Goal: Task Accomplishment & Management: Manage account settings

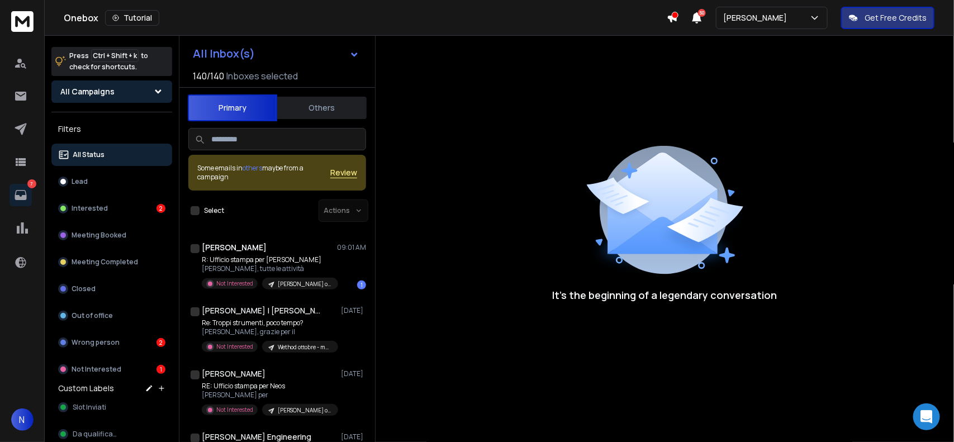
click at [143, 88] on button "All Campaigns" at bounding box center [111, 91] width 121 height 22
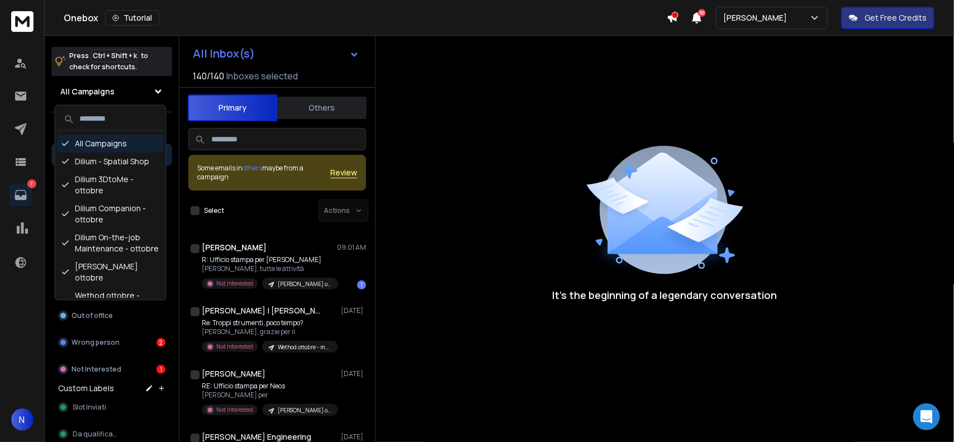
click at [124, 143] on div "All Campaigns" at bounding box center [111, 144] width 106 height 18
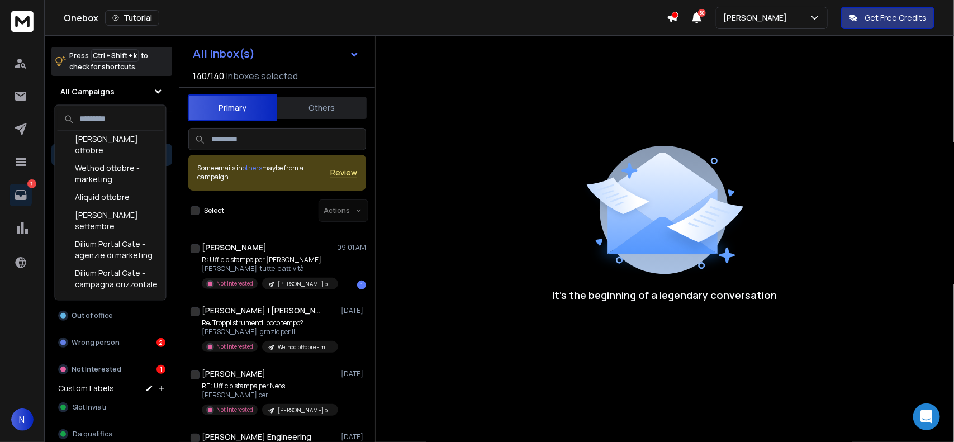
scroll to position [130, 0]
click at [101, 186] on div "Aliquid ottobre" at bounding box center [111, 195] width 106 height 18
click at [515, 293] on div "It’s the beginning of a legendary conversation" at bounding box center [665, 224] width 579 height 376
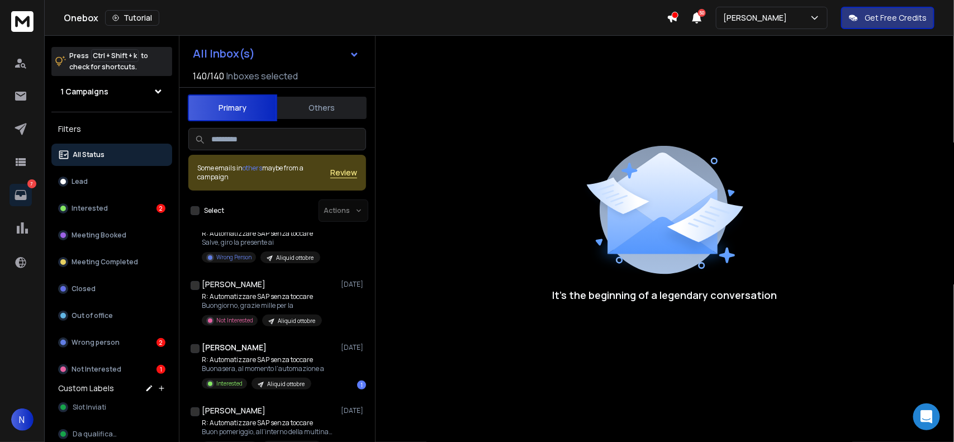
scroll to position [2096, 0]
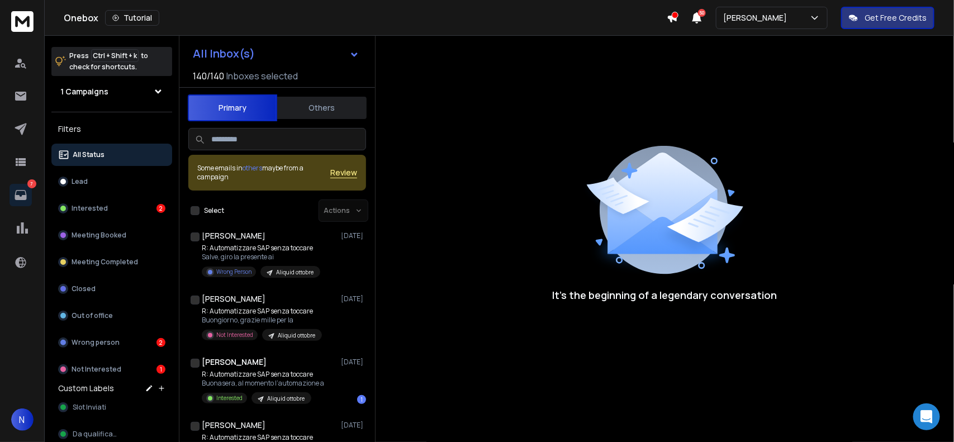
click at [333, 303] on div "Massimiliano Paradisi 02 Oct R: Automatizzare SAP senza toccare Buongiorno, gra…" at bounding box center [284, 317] width 164 height 48
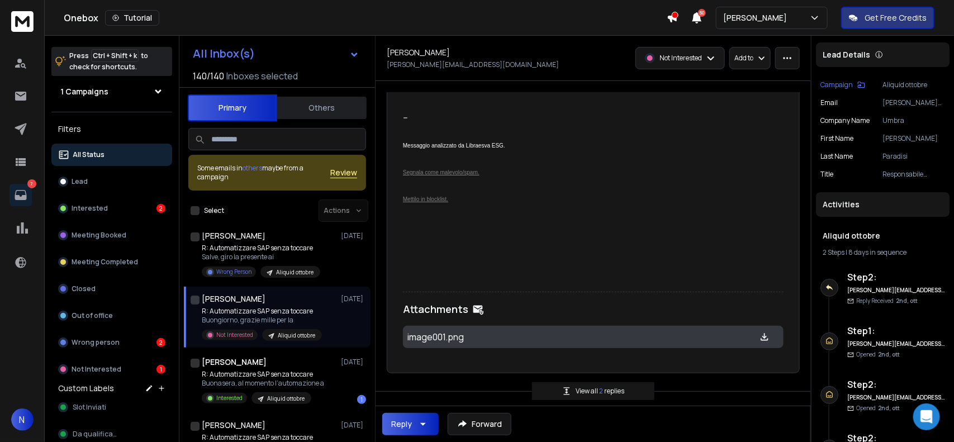
scroll to position [2944, 0]
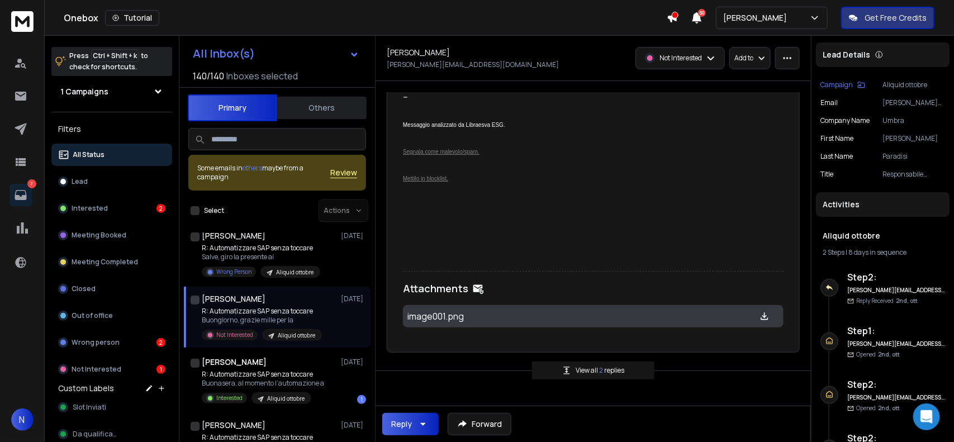
click at [580, 368] on p "View all 2 replies" at bounding box center [600, 370] width 49 height 9
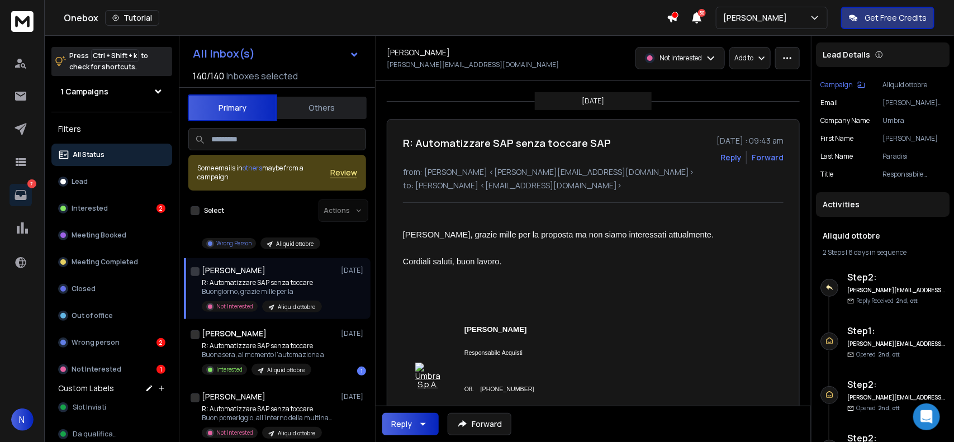
scroll to position [2166, 0]
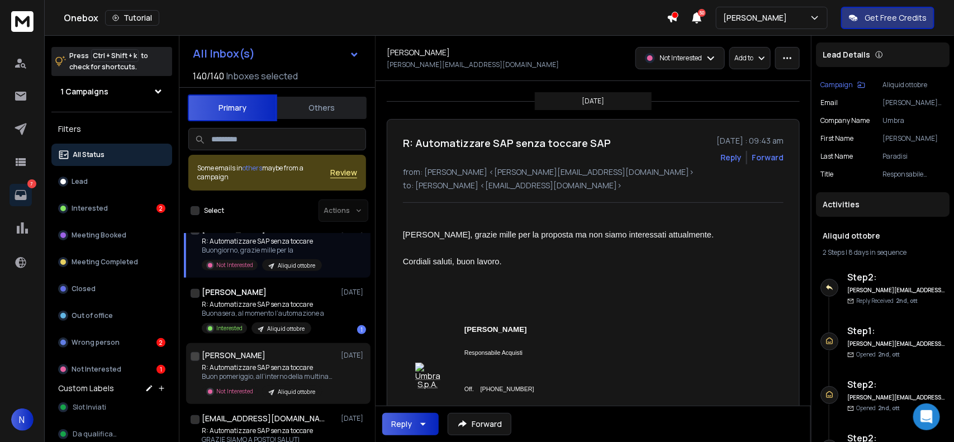
click at [317, 369] on p "R: Automatizzare SAP senza toccare" at bounding box center [269, 367] width 134 height 9
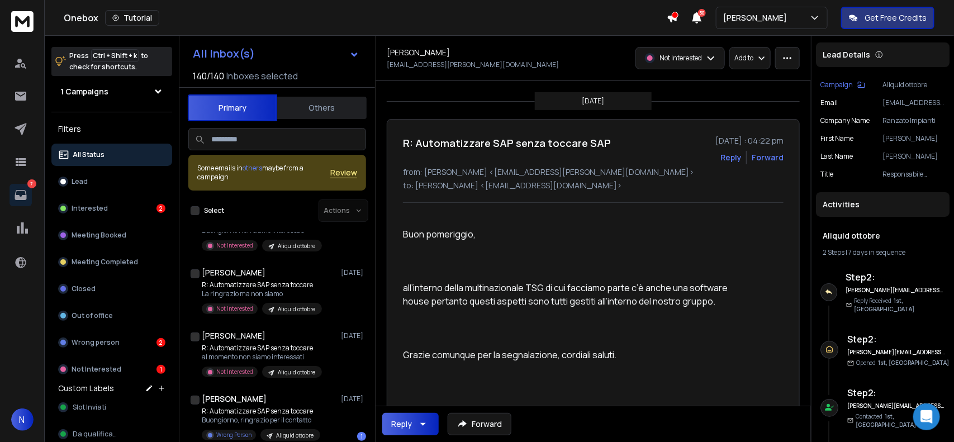
scroll to position [0, 0]
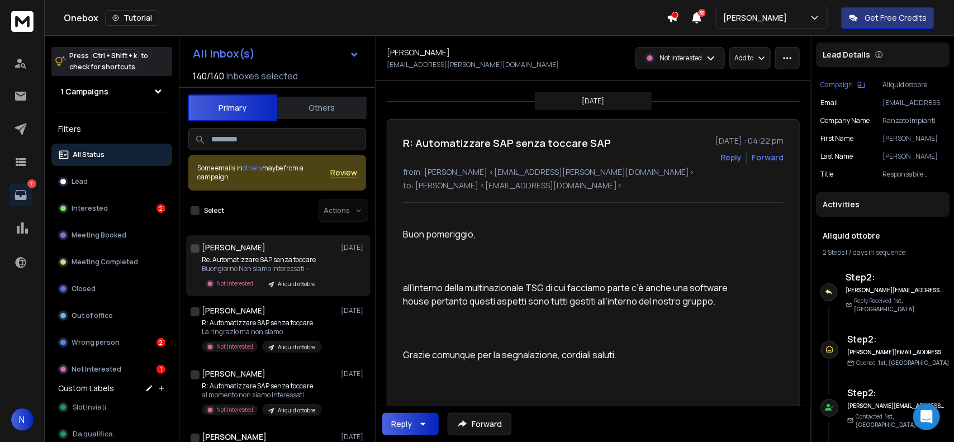
click at [272, 252] on div "Marco Mariani 13 Oct" at bounding box center [284, 247] width 164 height 11
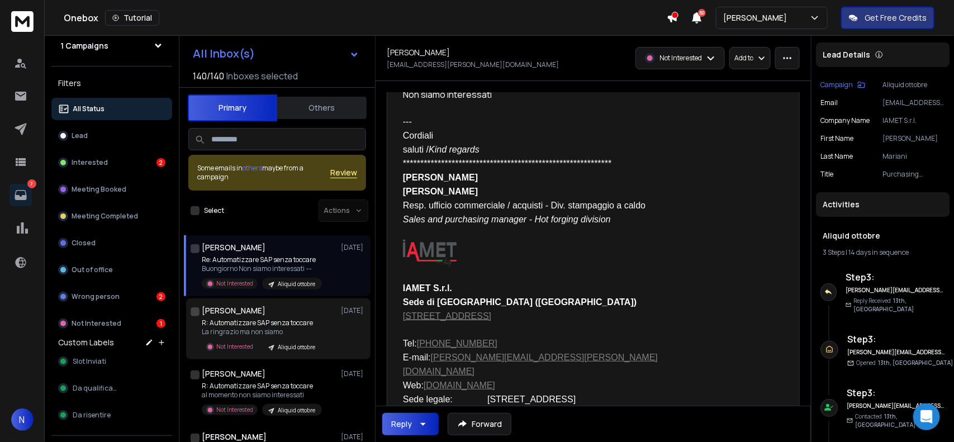
scroll to position [70, 0]
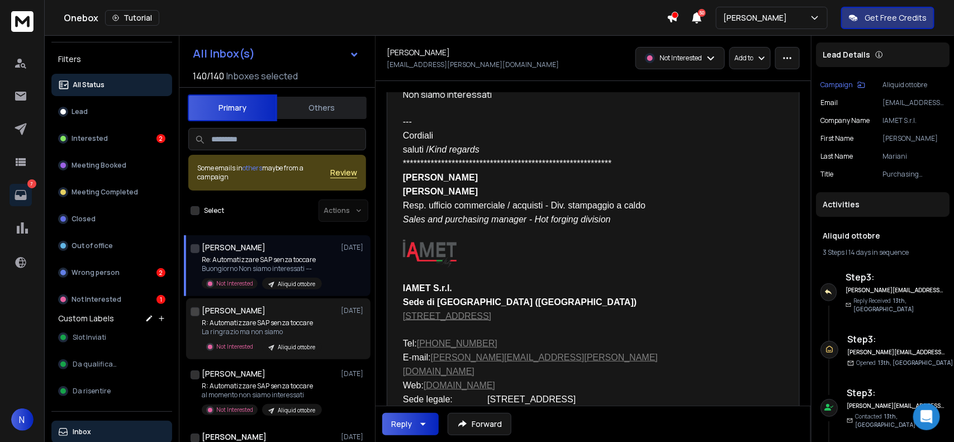
click at [305, 305] on div "Fabio Dentesano 13 Oct" at bounding box center [284, 310] width 164 height 11
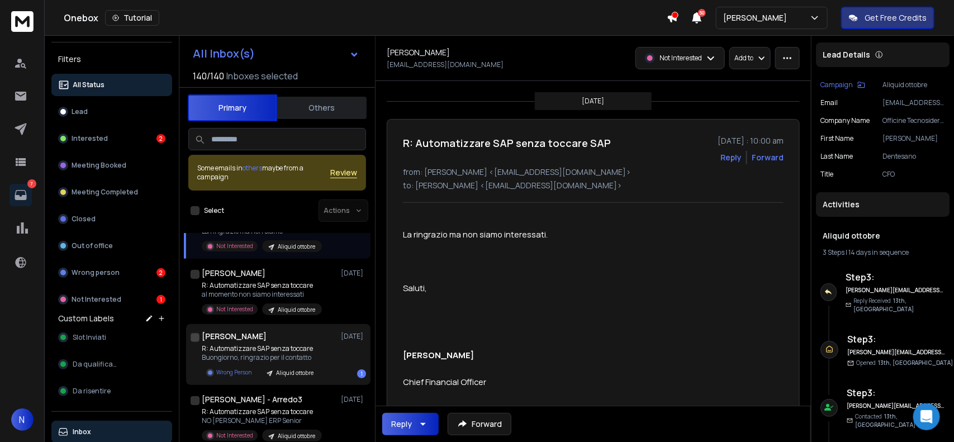
scroll to position [140, 0]
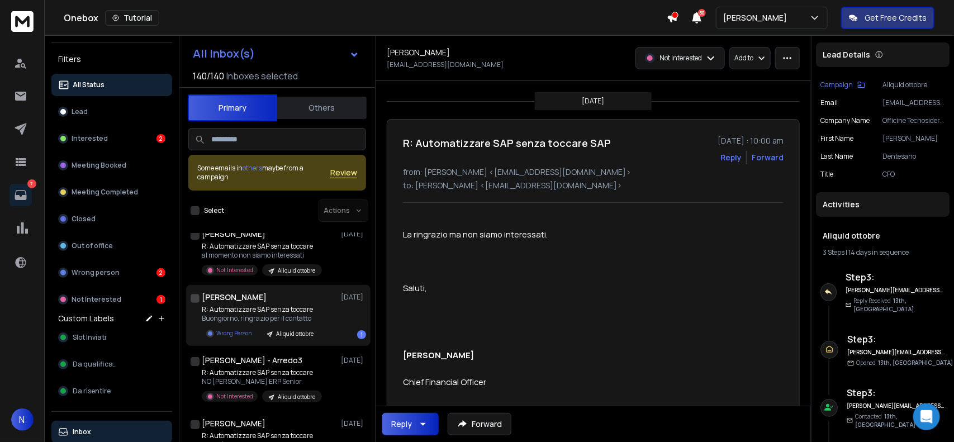
click at [319, 315] on p "Buongiorno, ringrazio per il contatto" at bounding box center [261, 318] width 119 height 9
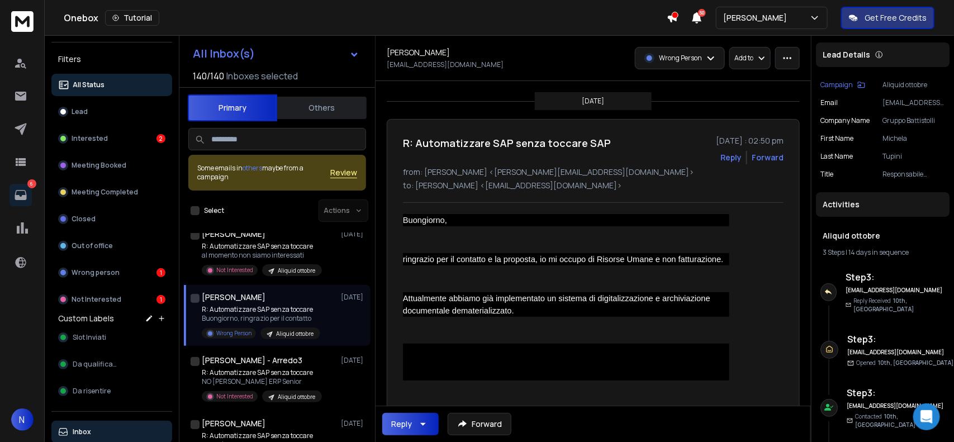
click at [785, 54] on icon "button" at bounding box center [788, 58] width 10 height 10
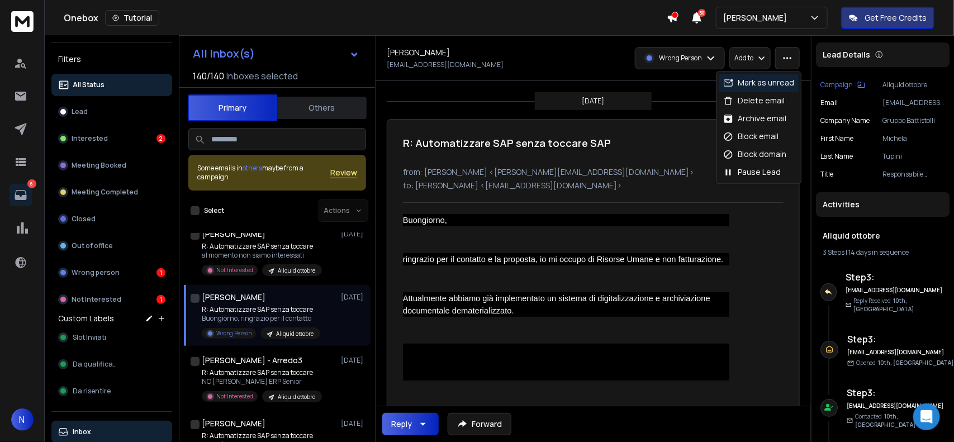
click at [770, 79] on div "Mark as unread" at bounding box center [758, 83] width 71 height 11
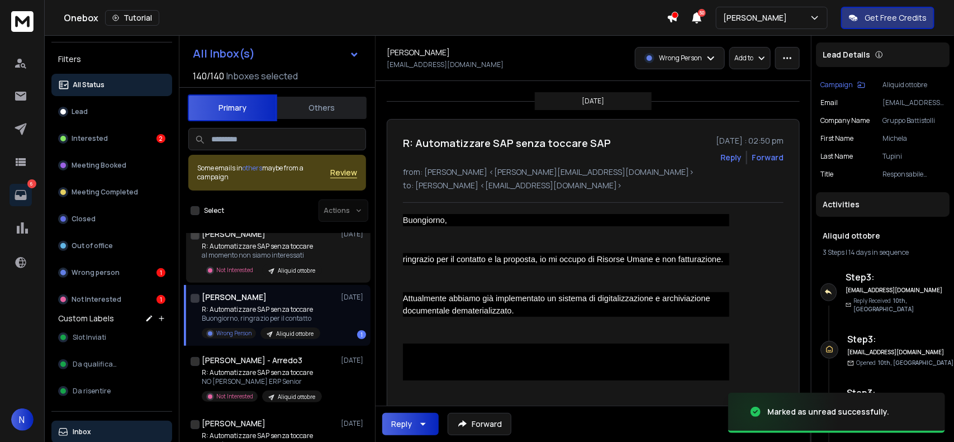
click at [266, 258] on p "al momento non siamo interessati" at bounding box center [262, 255] width 120 height 9
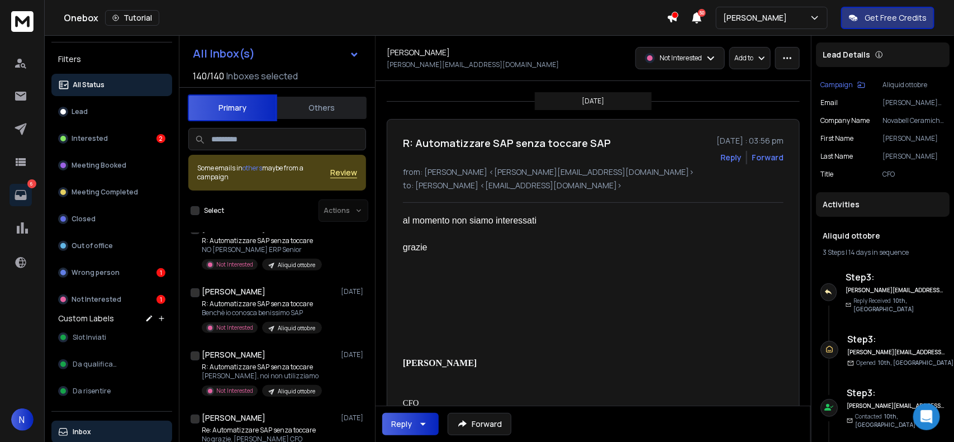
scroll to position [279, 0]
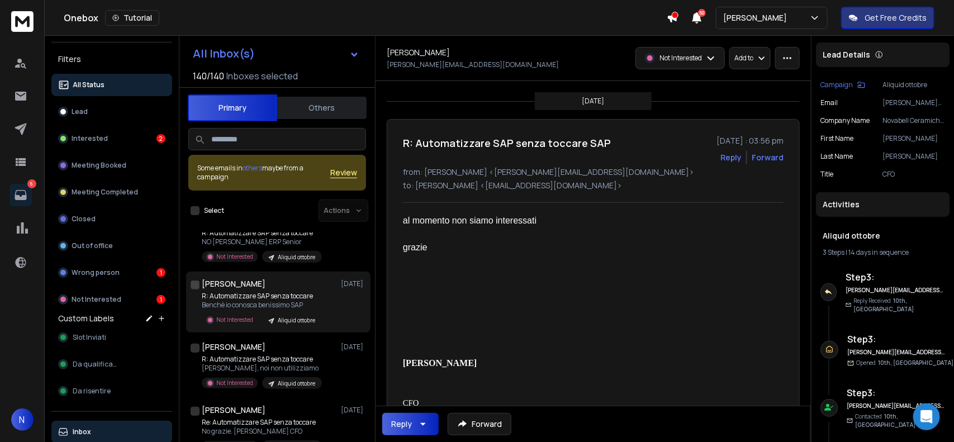
click at [297, 312] on div "R: Automatizzare SAP senza toccare Benchè io conosca benissimo SAP Not Interest…" at bounding box center [262, 309] width 120 height 34
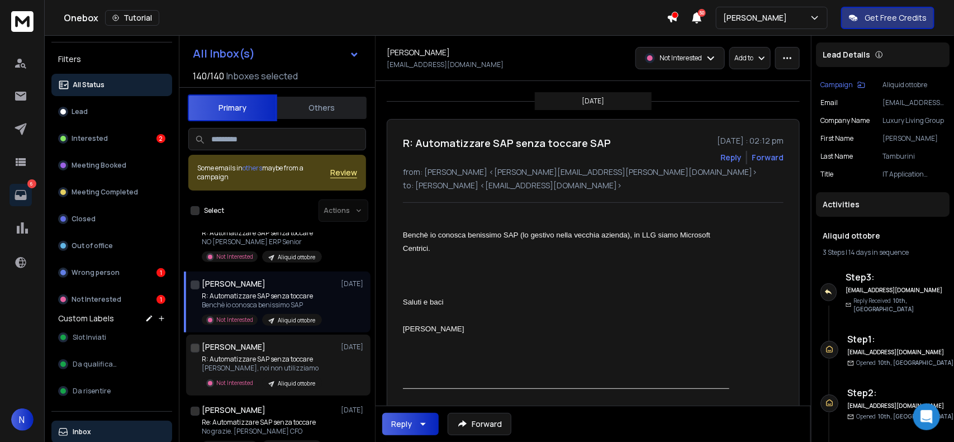
click at [311, 335] on div "Gabriele Gagliardi 10 Oct R: Automatizzare SAP senza toccare Buongiorno Matteo,…" at bounding box center [278, 365] width 184 height 61
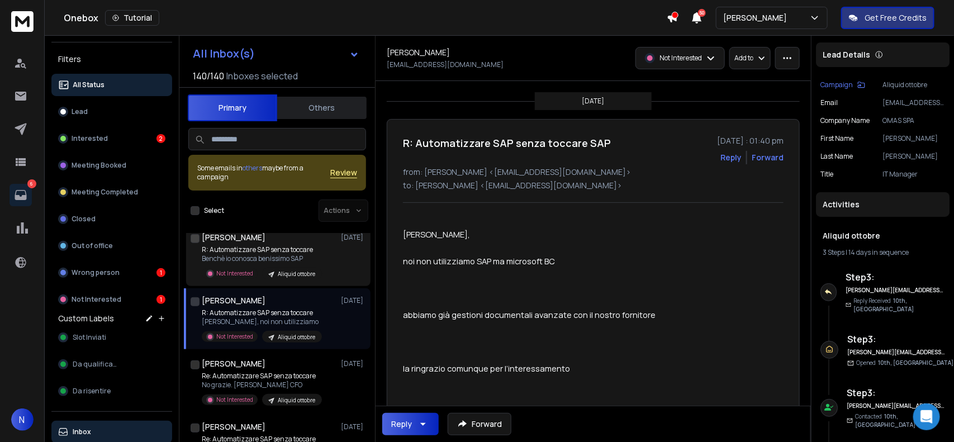
scroll to position [349, 0]
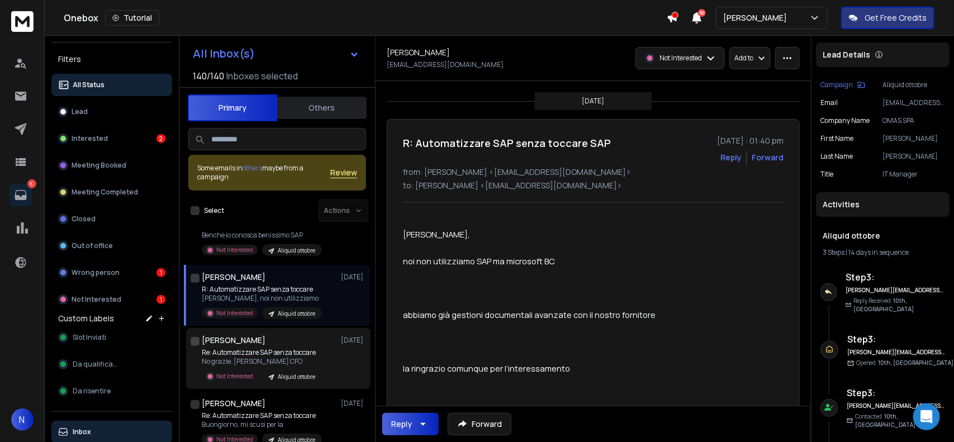
click at [325, 358] on div "Re: Automatizzare SAP senza toccare No grazie. Andrea Cazzaniga CFO Not Interes…" at bounding box center [284, 365] width 164 height 34
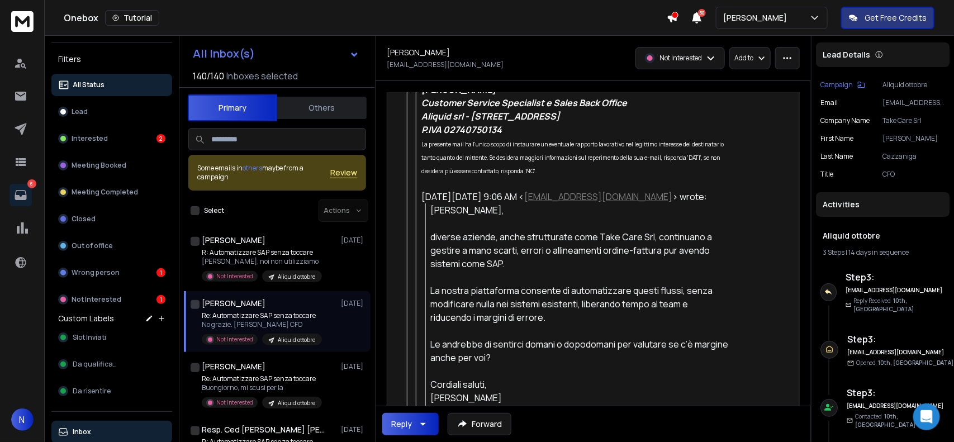
scroll to position [419, 0]
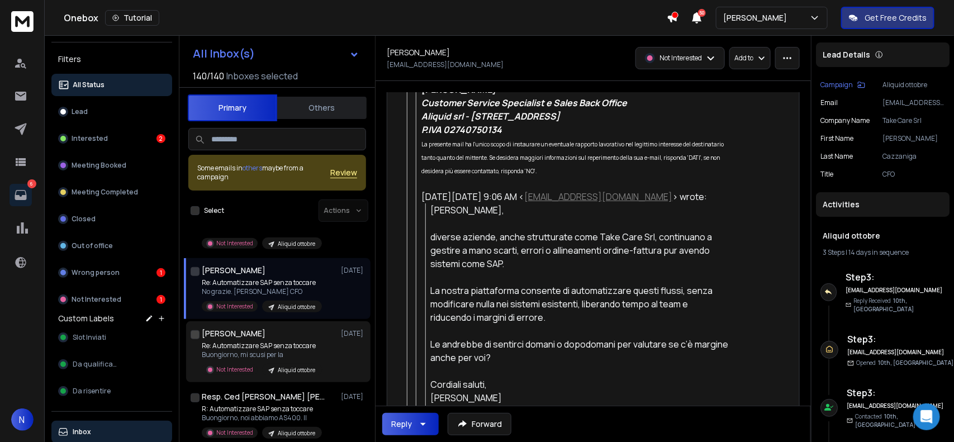
click at [331, 328] on div "Luana Biasone 10 Oct" at bounding box center [284, 333] width 164 height 11
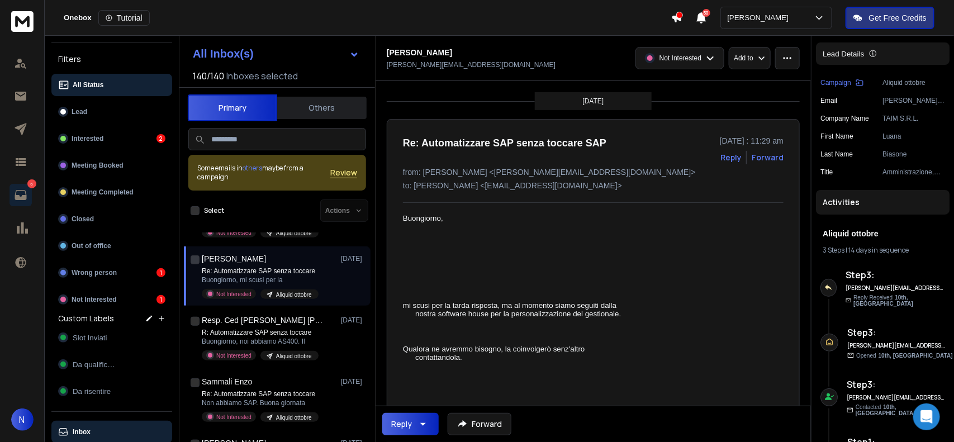
scroll to position [551, 0]
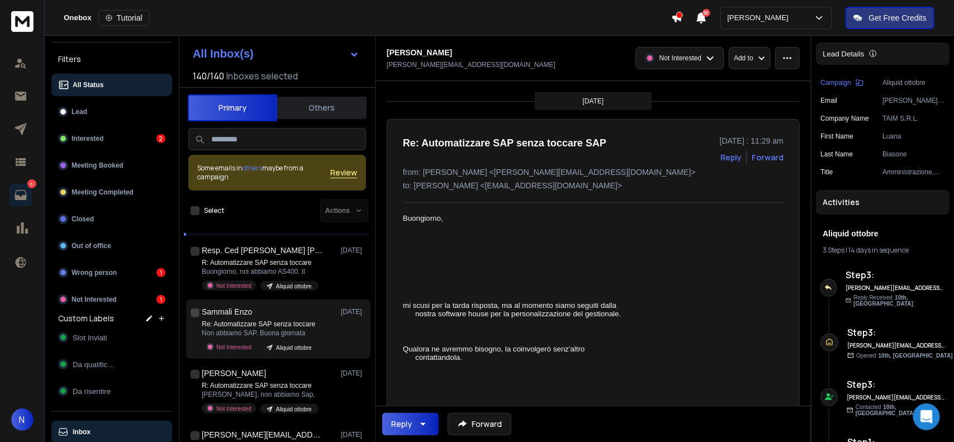
click at [305, 306] on div "Sammali Enzo 10 Oct Re: Automatizzare SAP senza toccare Non abbiamo SAP. Buona …" at bounding box center [278, 329] width 184 height 59
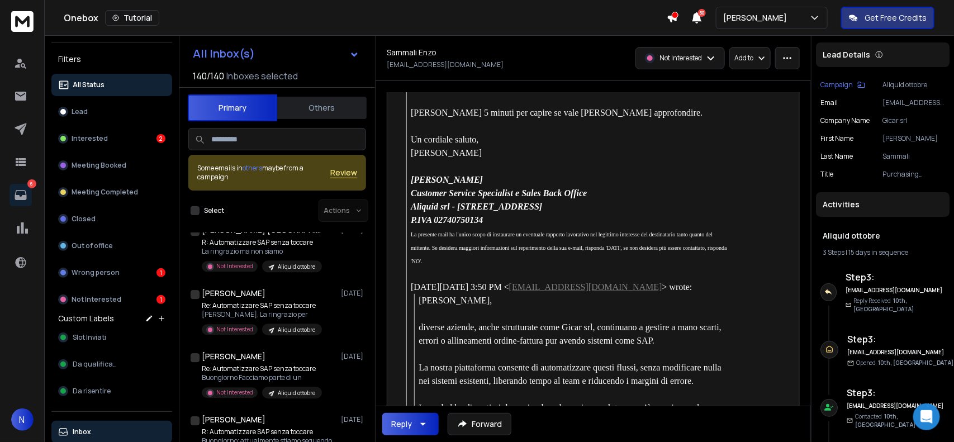
scroll to position [1027, 0]
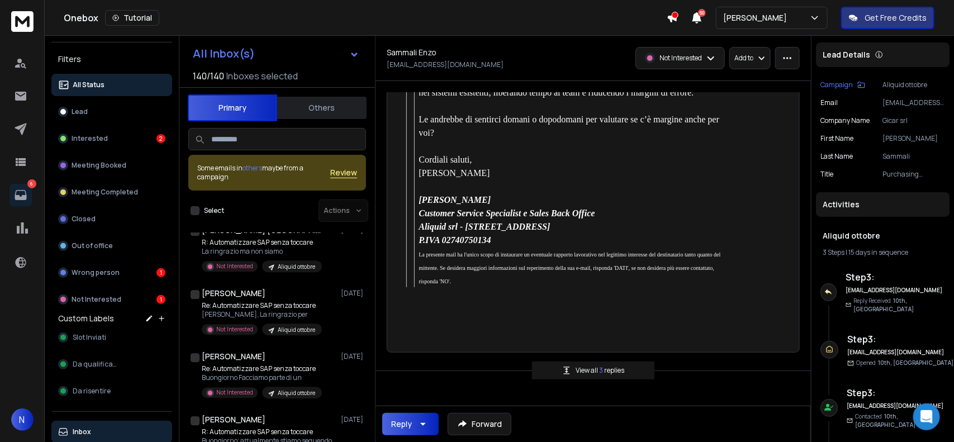
click at [616, 367] on p "View all 3 replies" at bounding box center [600, 370] width 49 height 9
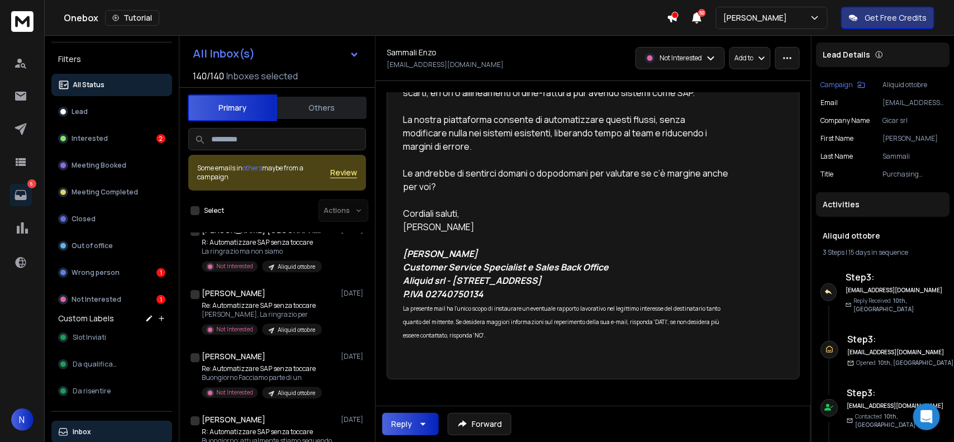
scroll to position [3233, 0]
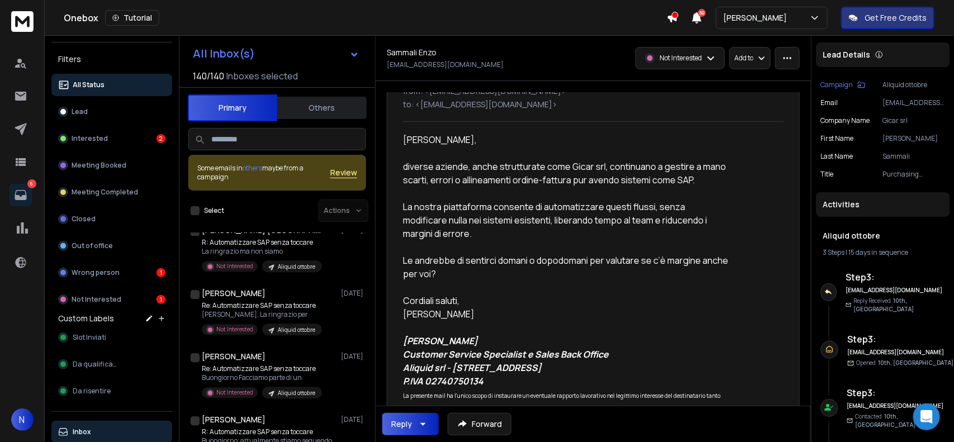
click at [484, 334] on div at bounding box center [566, 327] width 326 height 13
drag, startPoint x: 485, startPoint y: 369, endPoint x: 425, endPoint y: 188, distance: 190.2
click at [428, 146] on div "Buongiorno Enzo," at bounding box center [566, 139] width 326 height 13
drag, startPoint x: 397, startPoint y: 190, endPoint x: 527, endPoint y: 364, distance: 217.0
click at [527, 364] on div "Automatizzare SAP senza toccare SAP 25 September 2025 : 05:50 pm Reply Forward …" at bounding box center [593, 252] width 413 height 429
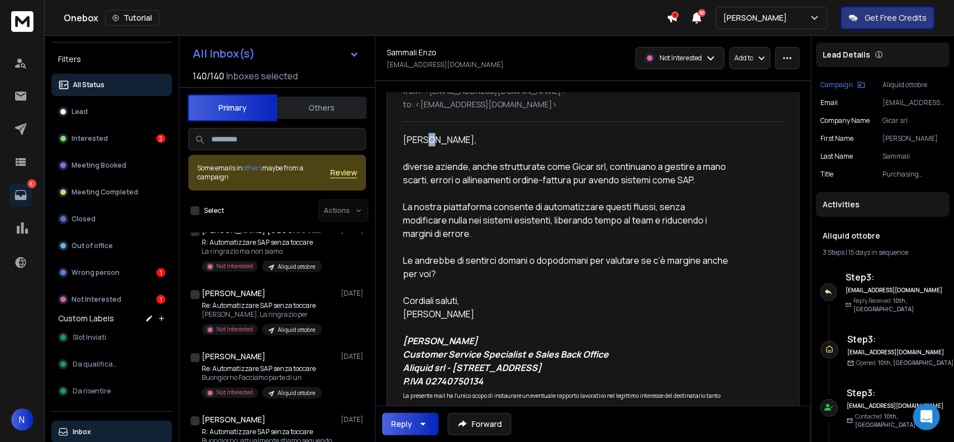
copy div "Buongiorno Enzo, diverse aziende, anche strutturate come Gicar srl, continuano …"
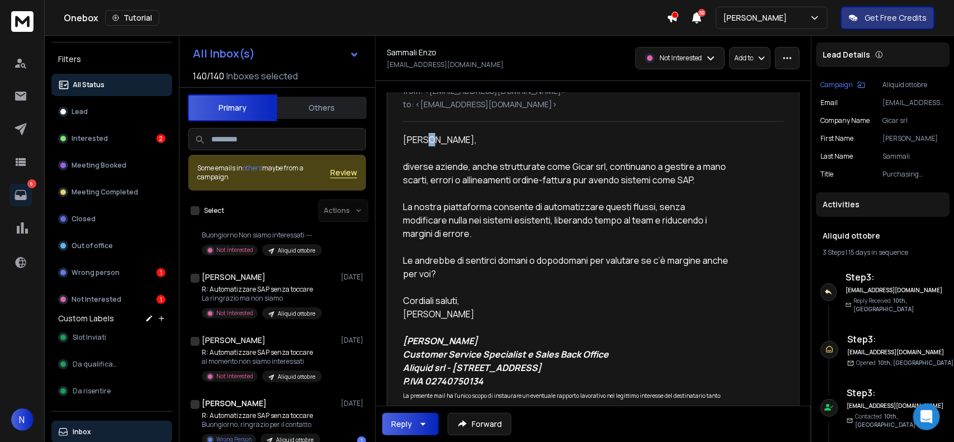
scroll to position [0, 0]
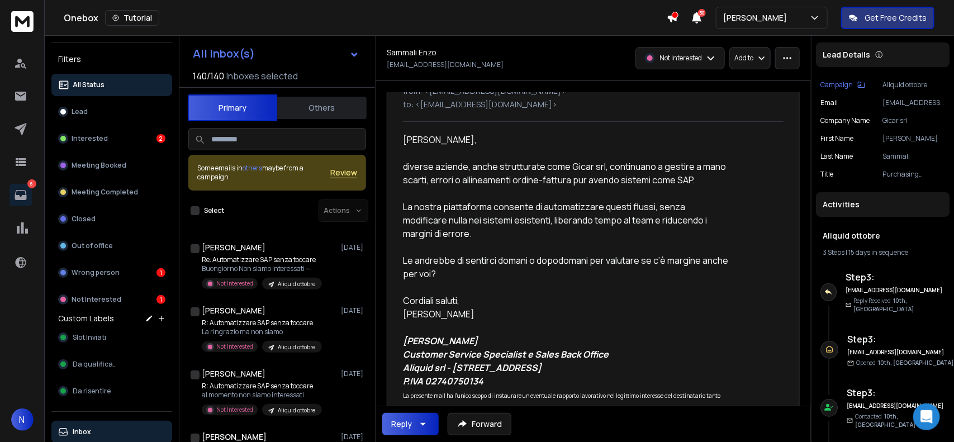
click at [756, 180] on div "Automatizzare SAP senza toccare SAP 25 September 2025 : 05:50 pm Reply Forward …" at bounding box center [593, 252] width 381 height 396
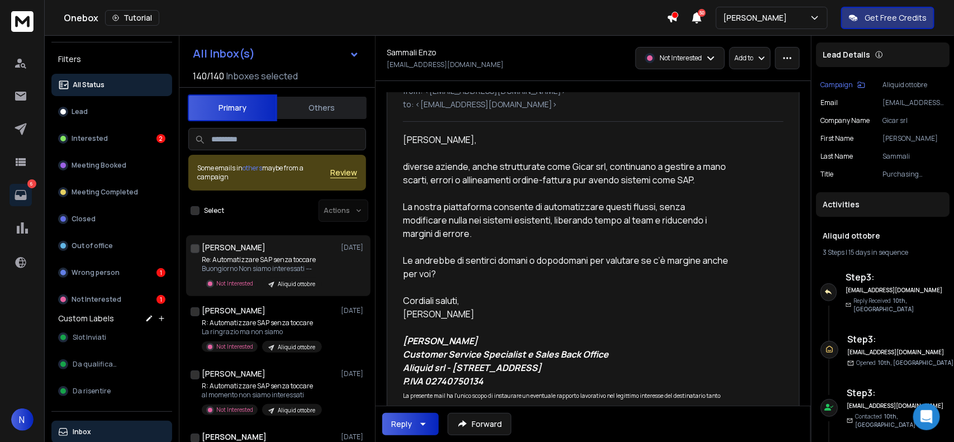
click at [291, 252] on div "Marco Mariani 13 Oct" at bounding box center [284, 247] width 164 height 11
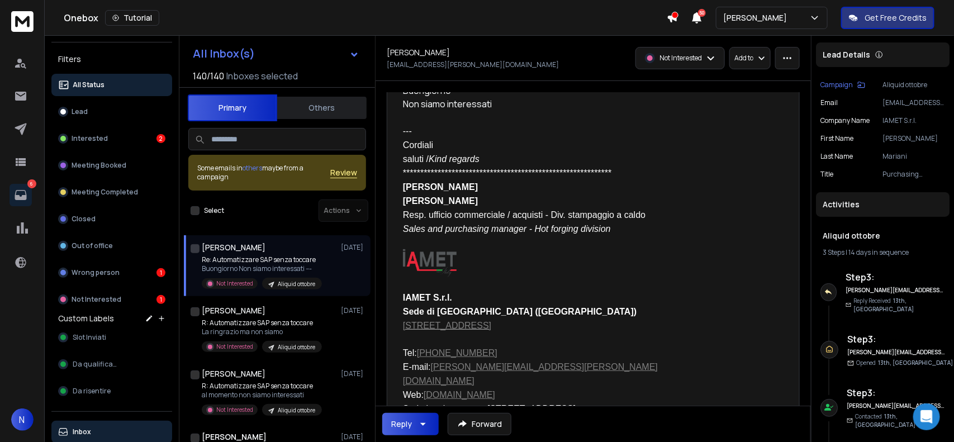
scroll to position [140, 0]
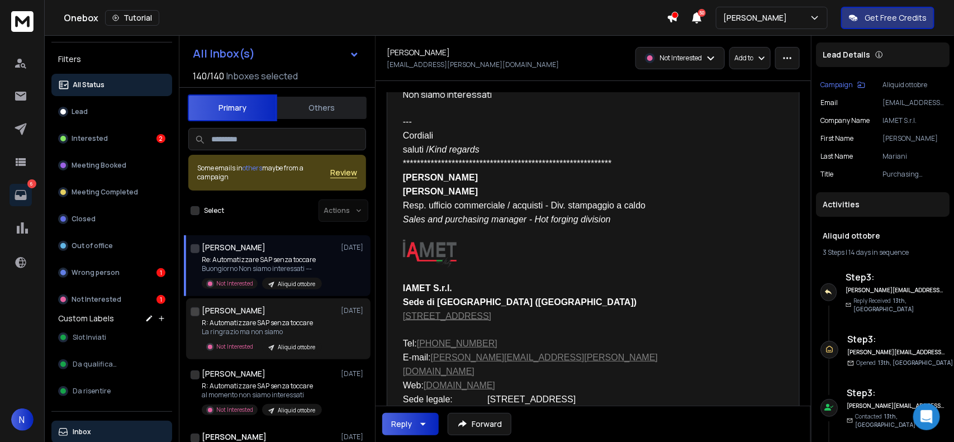
click at [288, 335] on p "La ringrazio ma non siamo" at bounding box center [262, 332] width 120 height 9
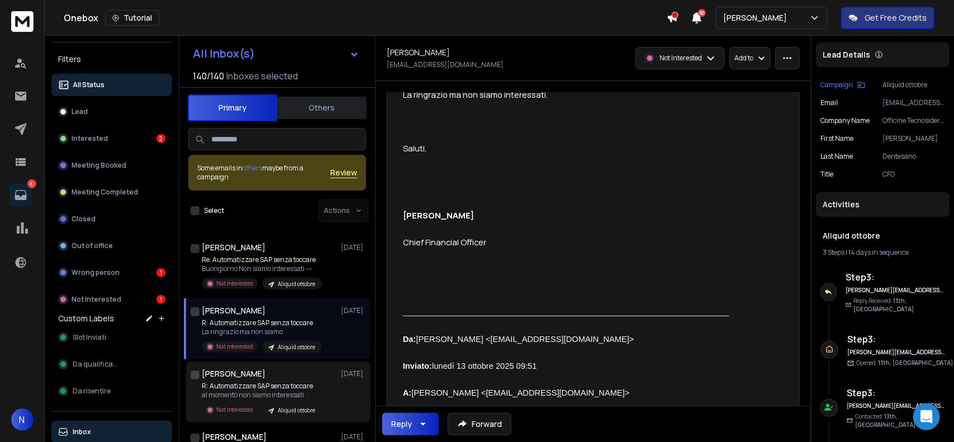
click at [285, 389] on p "R: Automatizzare SAP senza toccare" at bounding box center [262, 386] width 120 height 9
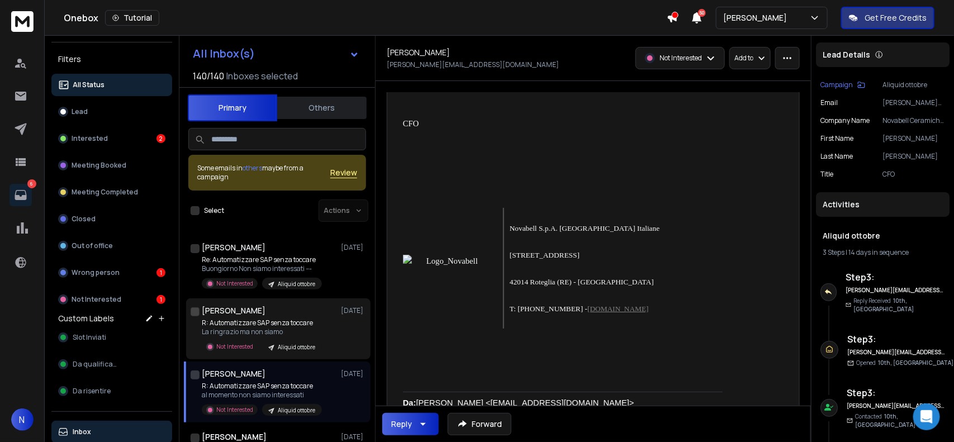
scroll to position [70, 0]
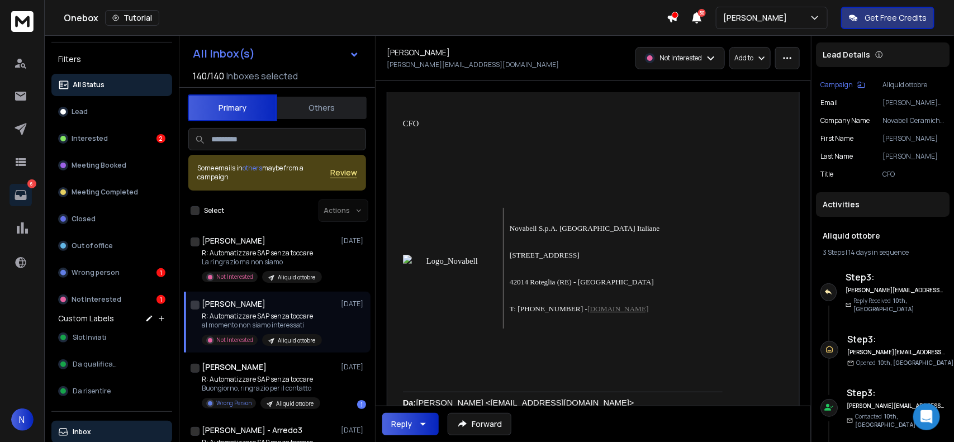
click at [333, 305] on div "Alessandro Mattioli 10 Oct" at bounding box center [284, 304] width 164 height 11
click at [329, 312] on div "R: Automatizzare SAP senza toccare al momento non siamo interessati Not Interes…" at bounding box center [284, 329] width 164 height 34
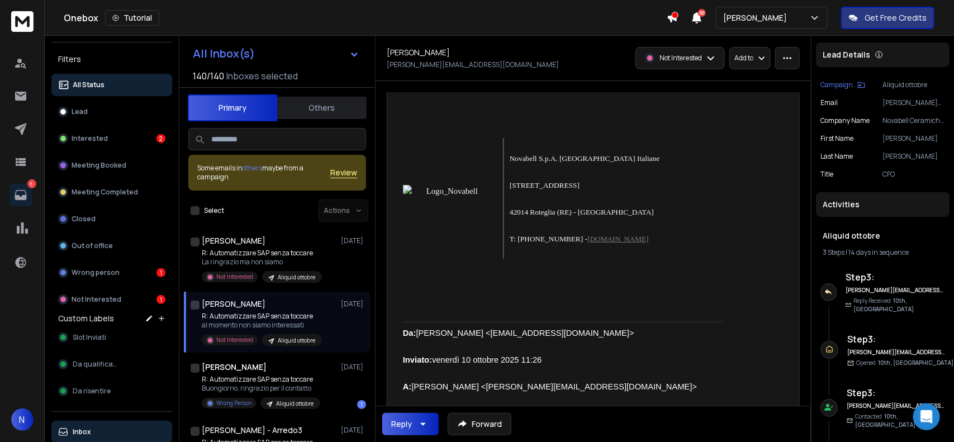
scroll to position [140, 0]
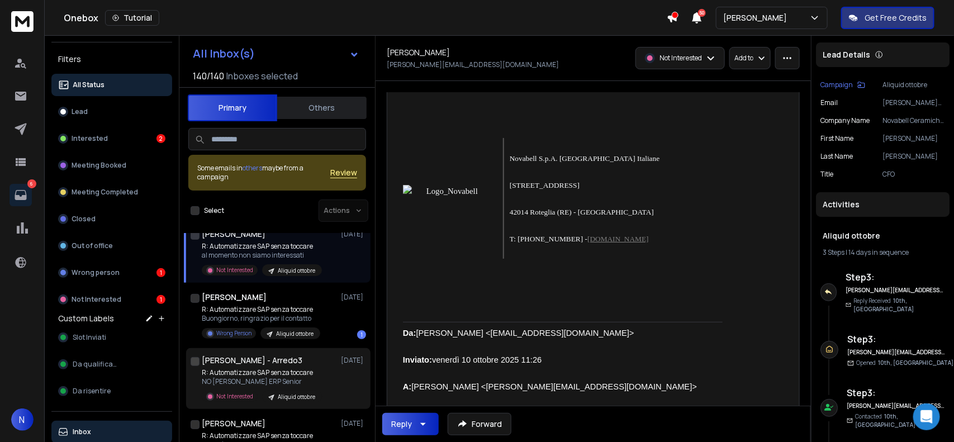
click at [306, 365] on div "Luca Zucconelli - Arredo3 10 Oct" at bounding box center [284, 360] width 164 height 11
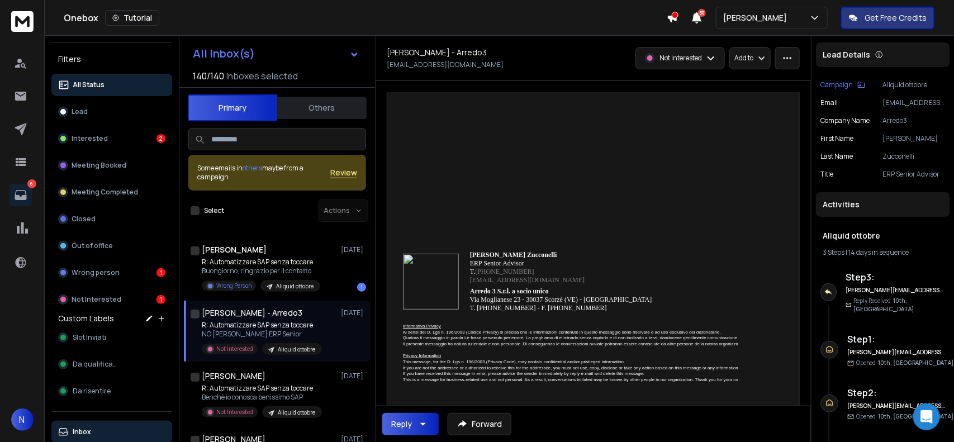
scroll to position [210, 0]
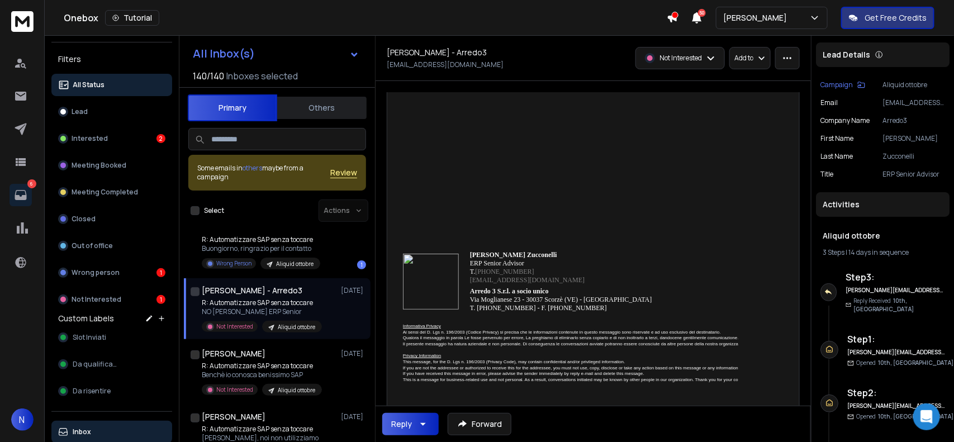
click at [319, 340] on div "Marco Mariani 13 Oct Re: Automatizzare SAP senza toccare Buongiorno Non siamo i…" at bounding box center [277, 396] width 196 height 327
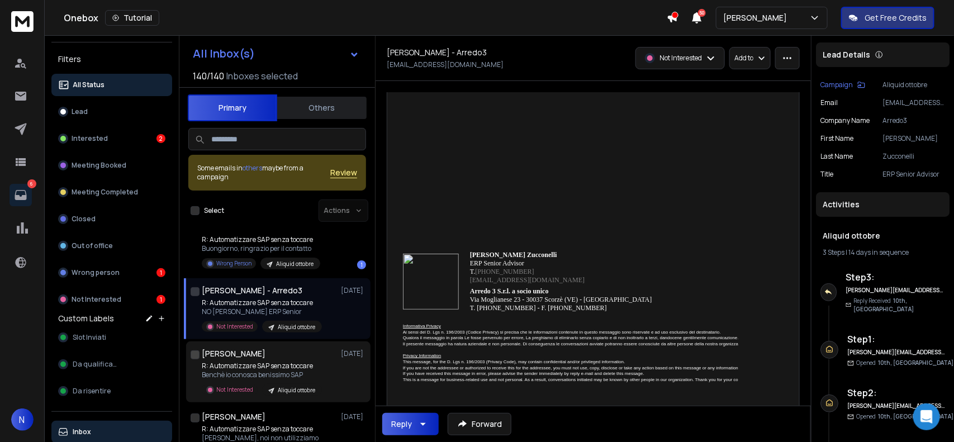
click at [328, 367] on div "R: Automatizzare SAP senza toccare Benchè io conosca benissimo SAP Not Interest…" at bounding box center [284, 379] width 164 height 34
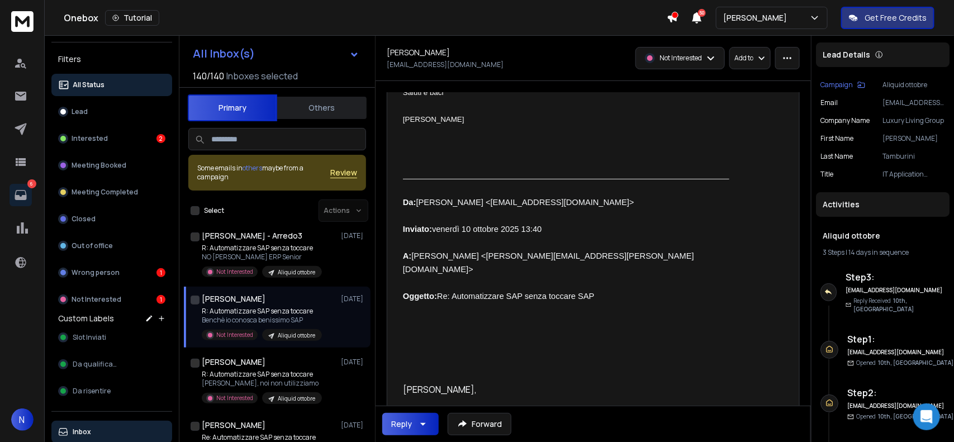
scroll to position [279, 0]
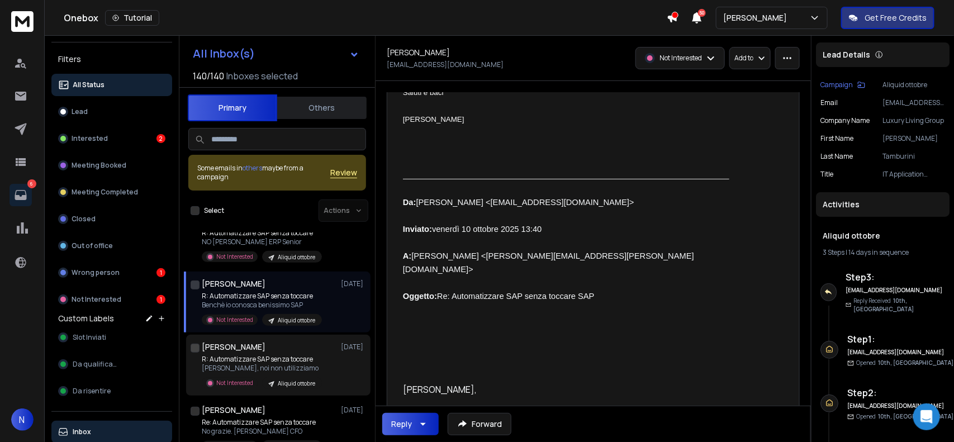
click at [300, 348] on div "Gabriele Gagliardi 10 Oct" at bounding box center [284, 347] width 164 height 11
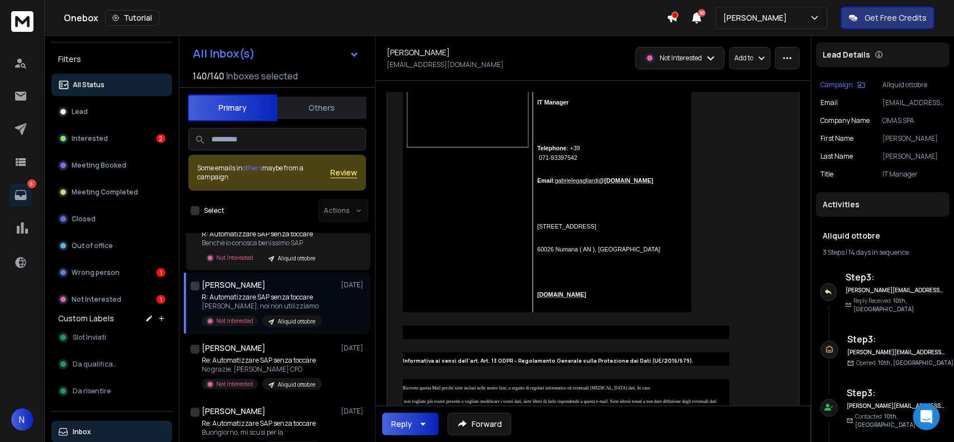
scroll to position [419, 0]
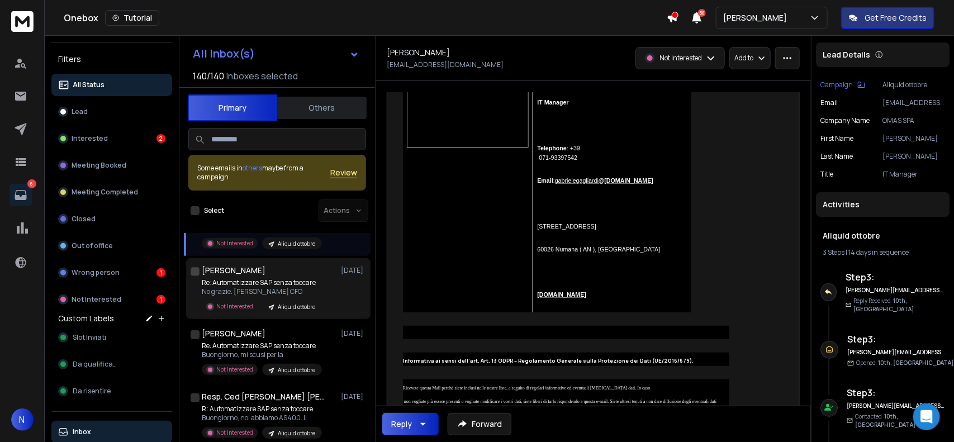
click at [306, 291] on p "No grazie. [PERSON_NAME] CFO" at bounding box center [262, 291] width 120 height 9
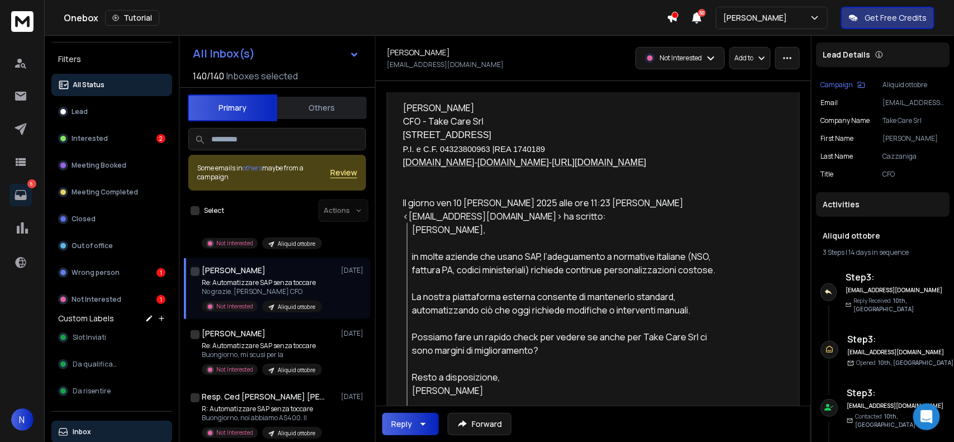
scroll to position [489, 0]
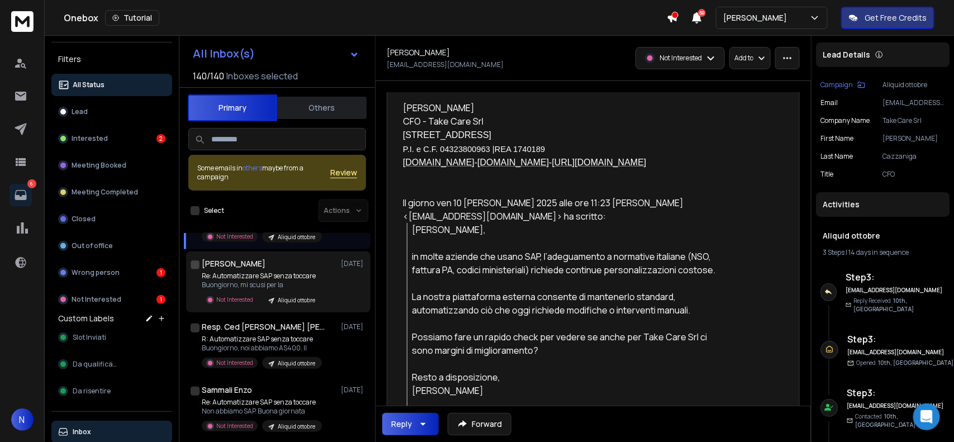
click at [323, 287] on div "Re: Automatizzare SAP senza toccare Buongiorno, mi scusi per la Not Interested …" at bounding box center [284, 289] width 164 height 34
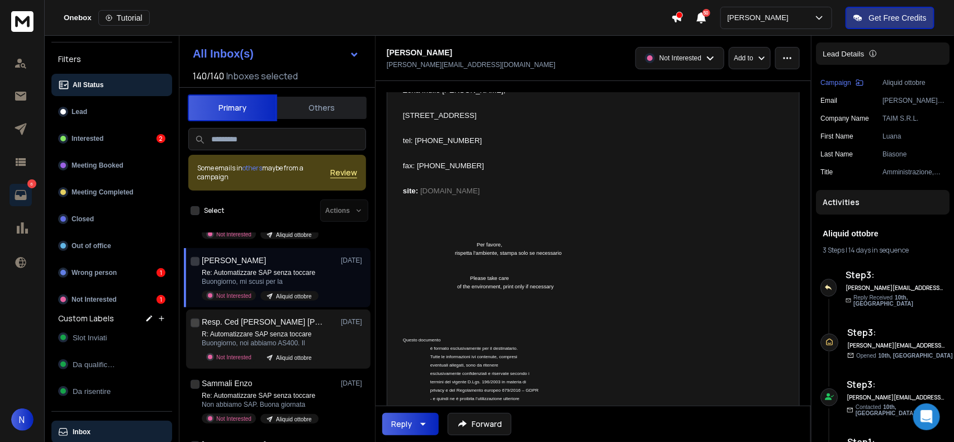
scroll to position [549, 0]
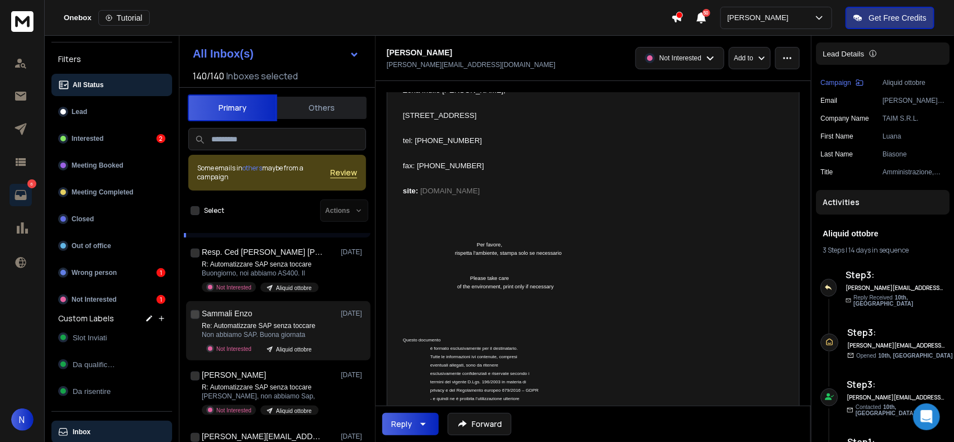
click at [311, 313] on div "Sammali Enzo 10 Oct" at bounding box center [284, 313] width 164 height 11
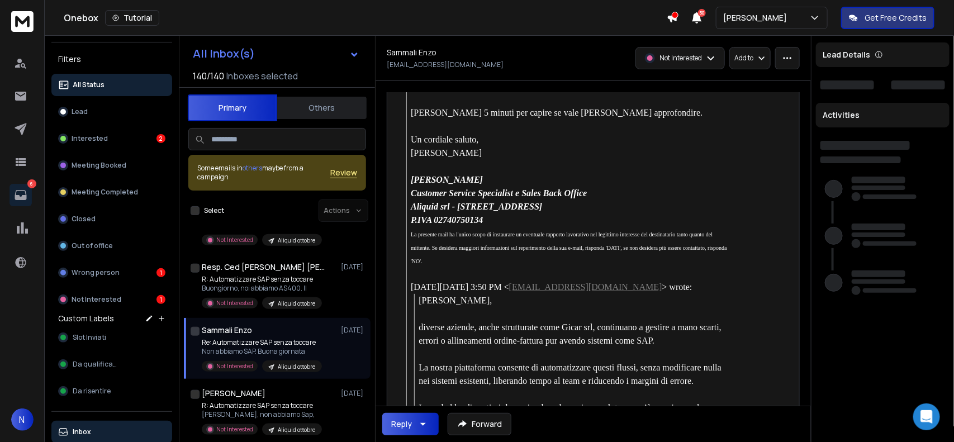
scroll to position [0, 0]
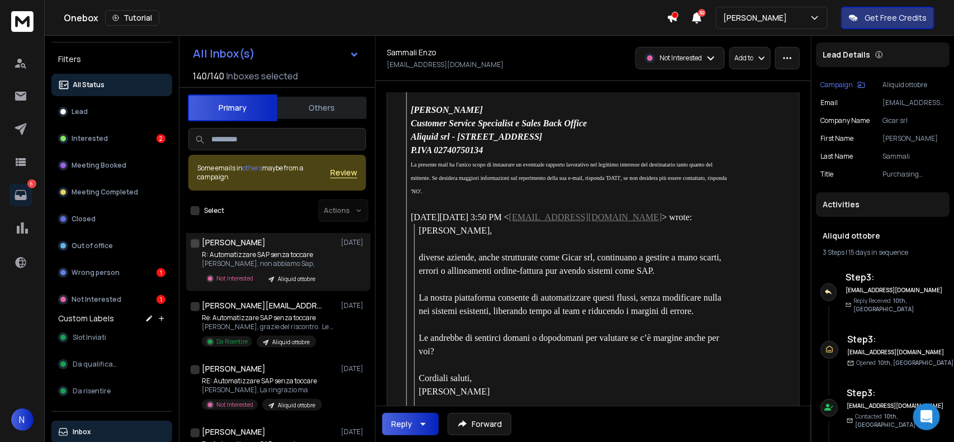
click at [306, 282] on p "Aliquid ottobre" at bounding box center [296, 279] width 37 height 8
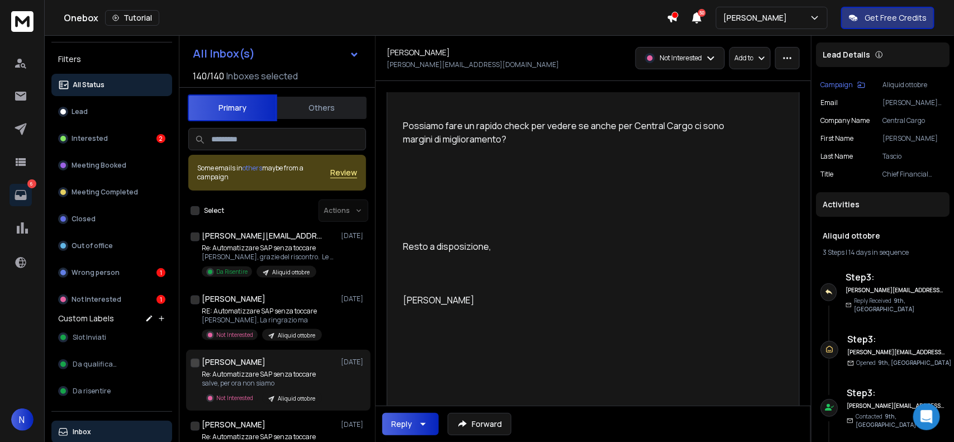
click at [250, 357] on h1 "Carlo Costacurta" at bounding box center [234, 362] width 64 height 11
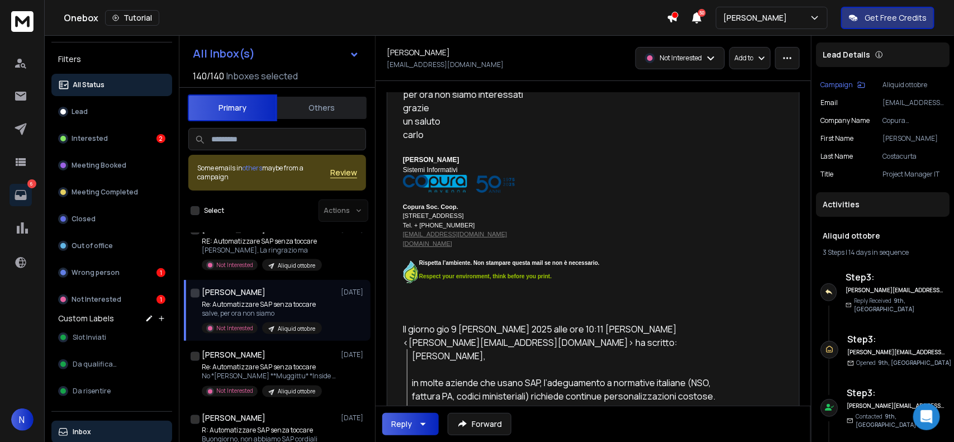
click at [298, 295] on div "Carlo Costacurta 09 Oct" at bounding box center [284, 292] width 164 height 11
click at [340, 306] on div "Re: Automatizzare SAP senza toccare salve, per ora non siamo Not Interested Ali…" at bounding box center [284, 317] width 164 height 34
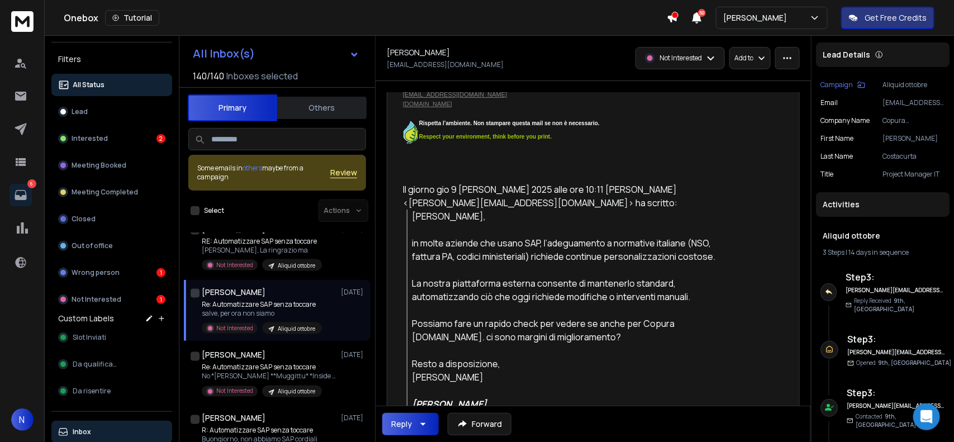
click at [291, 358] on div "Gianluca Muggittu 08 Oct" at bounding box center [284, 355] width 164 height 11
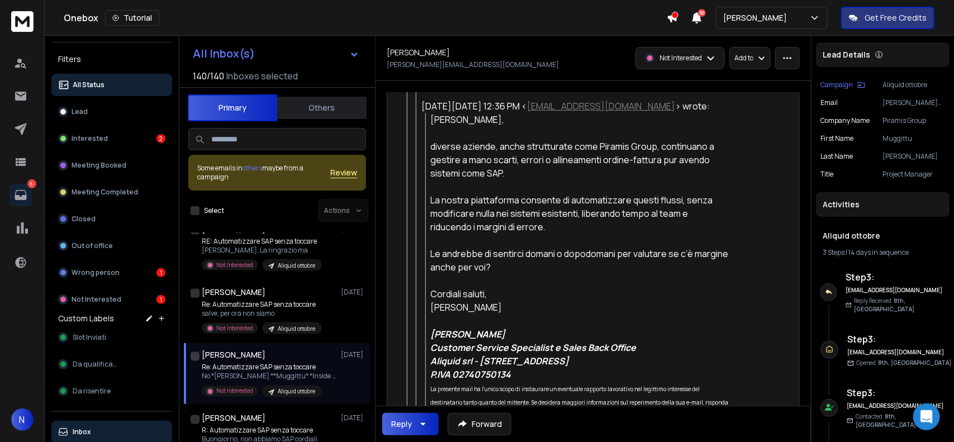
scroll to position [1582, 0]
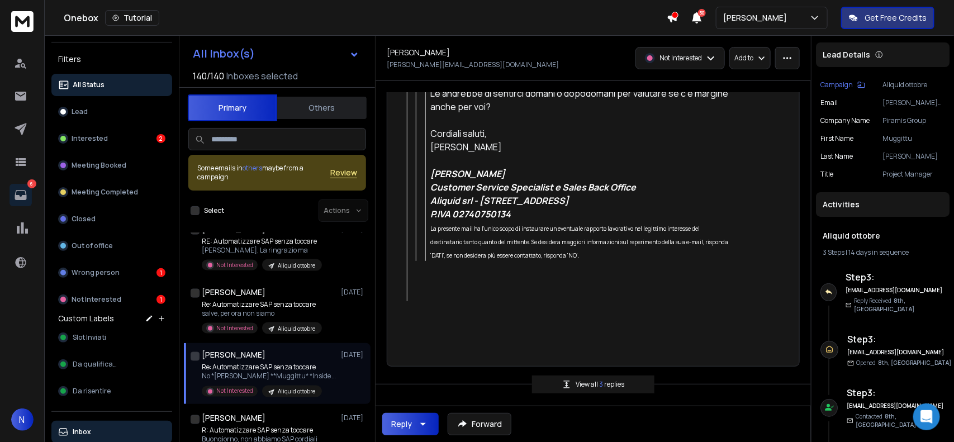
click at [613, 380] on p "View all 3 replies" at bounding box center [600, 384] width 49 height 9
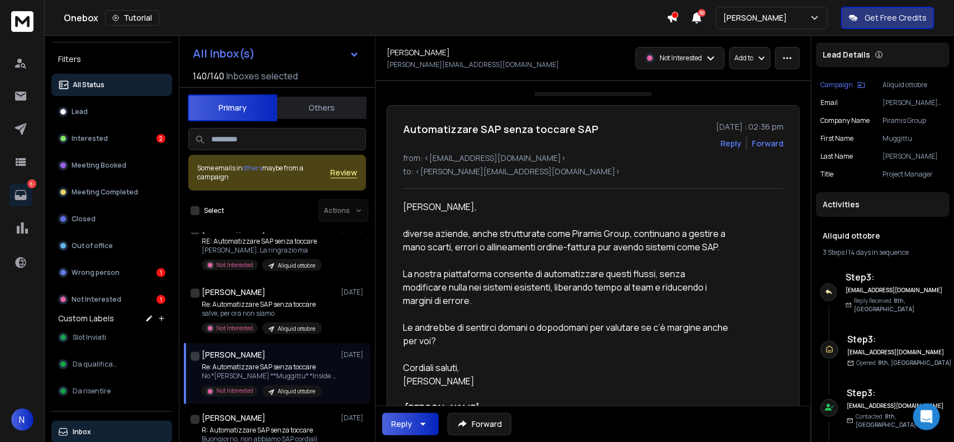
scroll to position [909, 0]
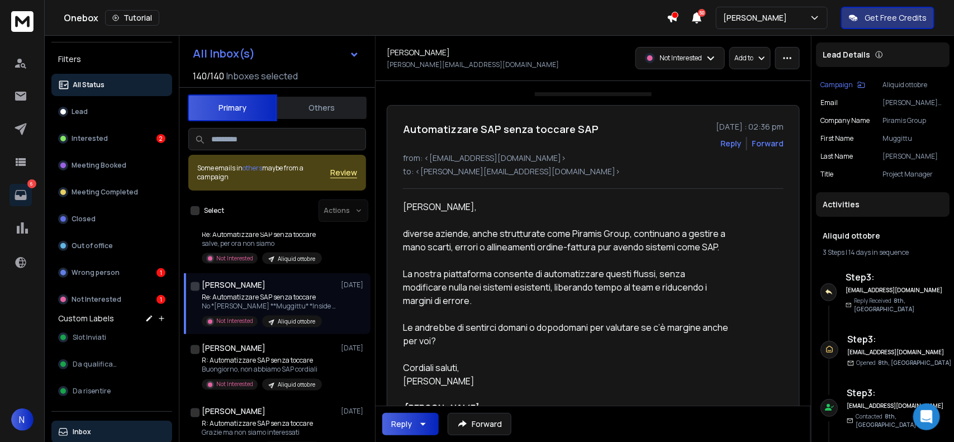
click at [305, 344] on div "Davide Pennacchioli 08 Oct" at bounding box center [284, 348] width 164 height 11
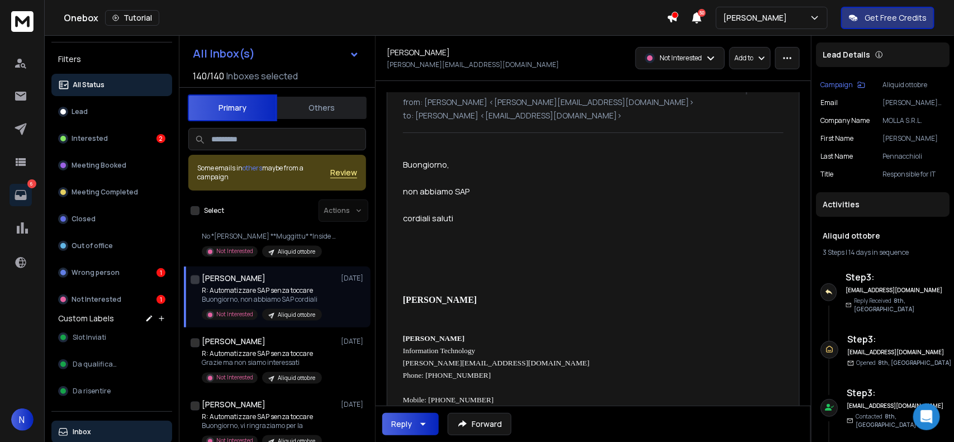
scroll to position [1049, 0]
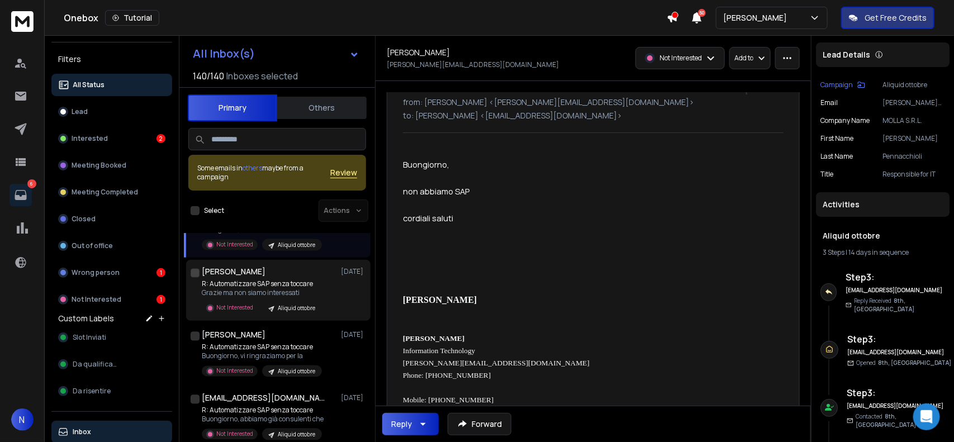
click at [316, 307] on div "Aliquid ottobre" at bounding box center [292, 308] width 60 height 12
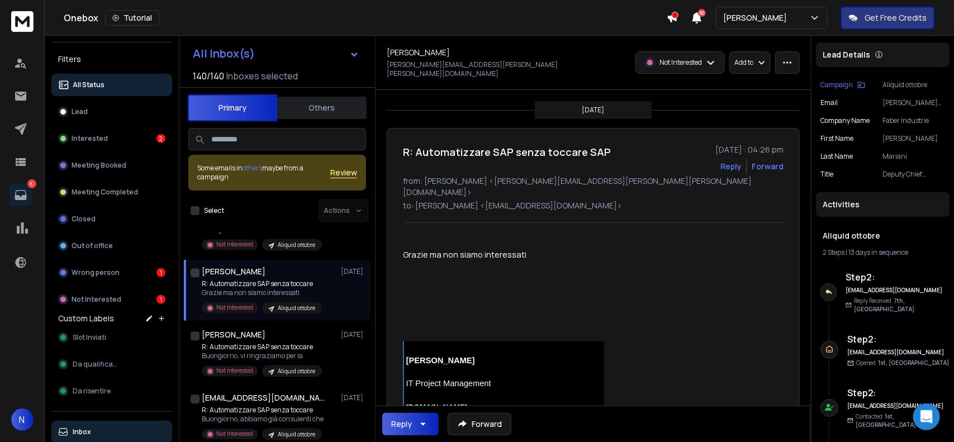
scroll to position [979, 0]
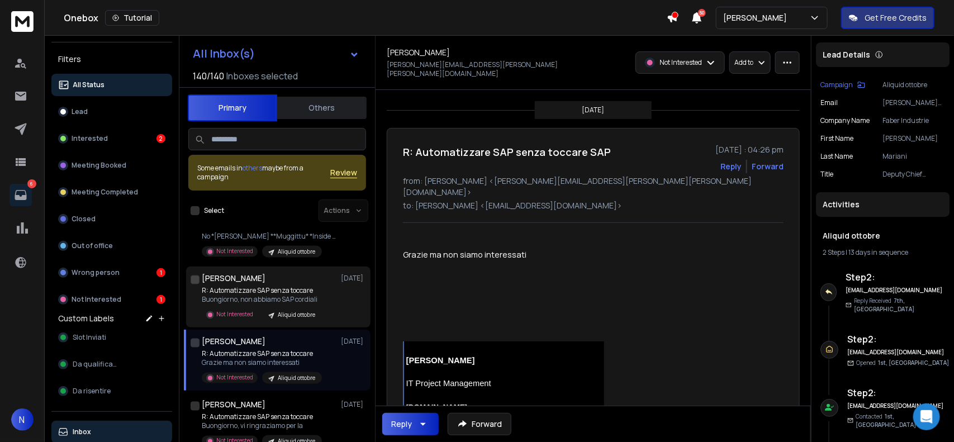
click at [220, 283] on div "Davide Pennacchioli 08 Oct R: Automatizzare SAP senza toccare Buongiorno, non a…" at bounding box center [284, 297] width 164 height 48
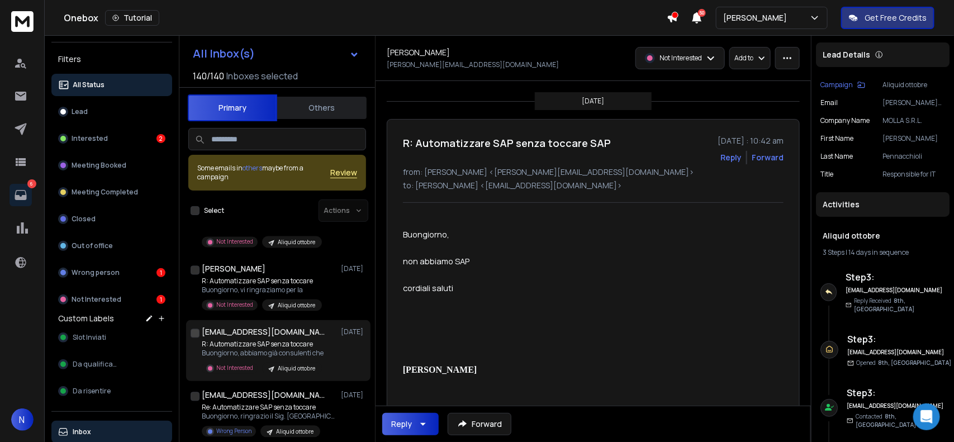
scroll to position [1119, 0]
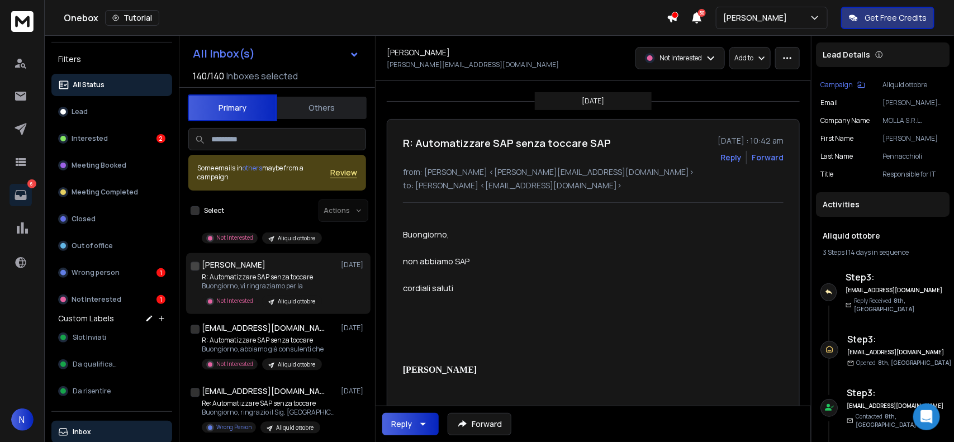
click at [323, 275] on div "R: Automatizzare SAP senza toccare Buongiorno, vi ringraziamo per la Not Intere…" at bounding box center [284, 290] width 164 height 34
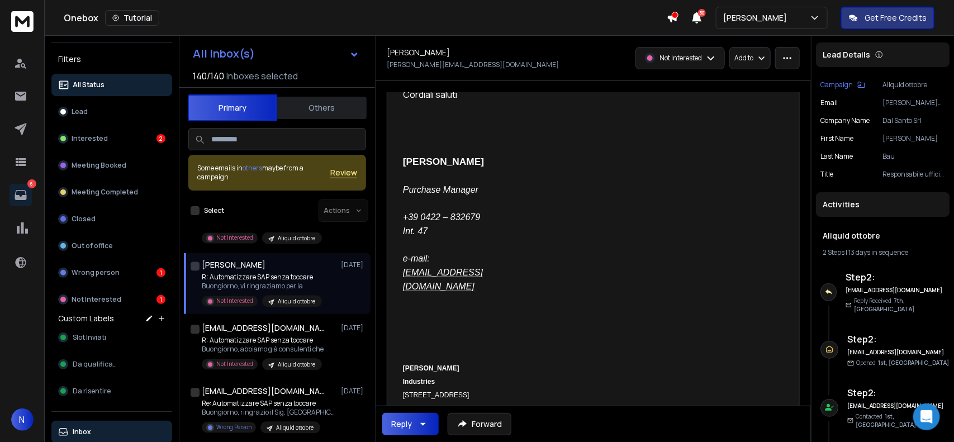
scroll to position [419, 0]
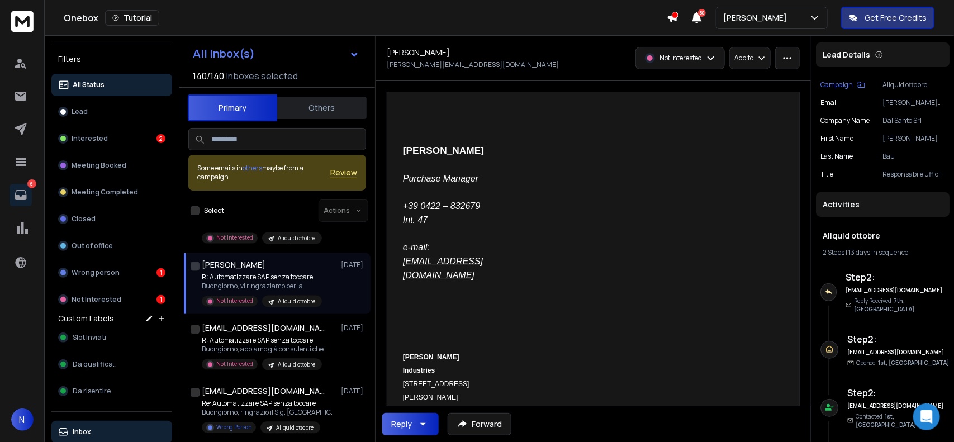
drag, startPoint x: 284, startPoint y: 359, endPoint x: 539, endPoint y: 267, distance: 271.4
click at [284, 361] on p "Aliquid ottobre" at bounding box center [296, 365] width 37 height 8
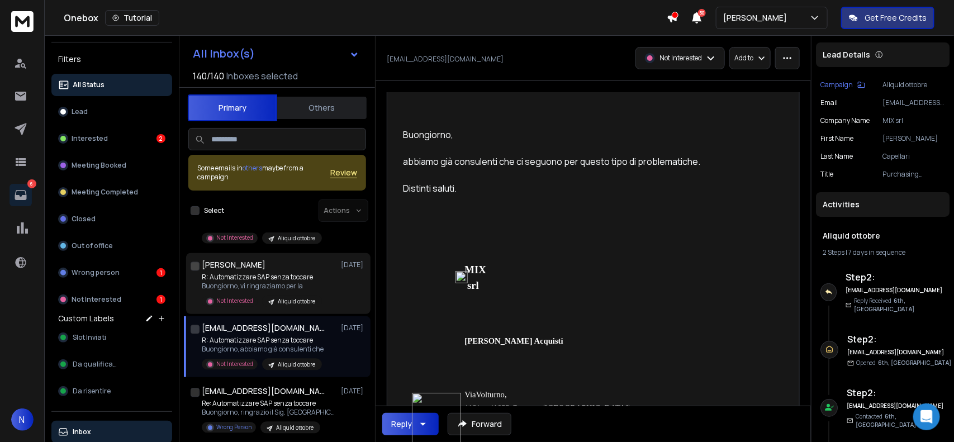
scroll to position [1189, 0]
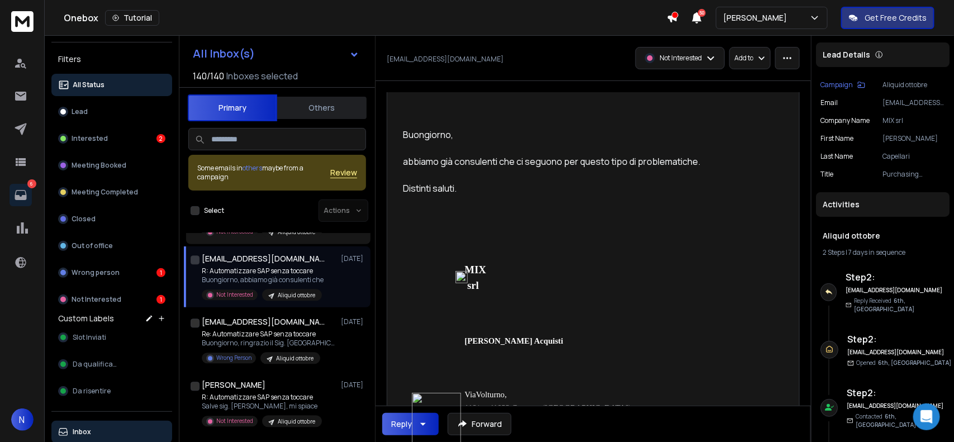
click at [307, 282] on p "Buongiorno, abbiamo già consulenti che" at bounding box center [263, 280] width 122 height 9
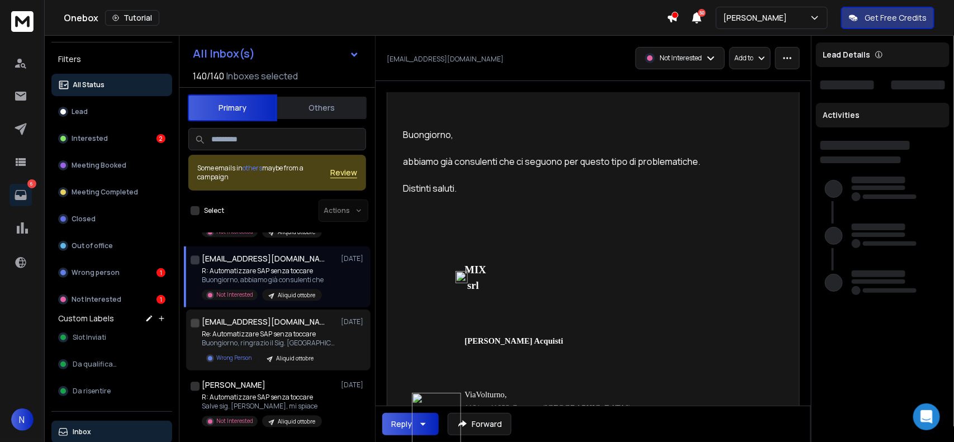
click at [296, 325] on div "ufficio.ced@csf.it 06 Oct" at bounding box center [284, 321] width 164 height 11
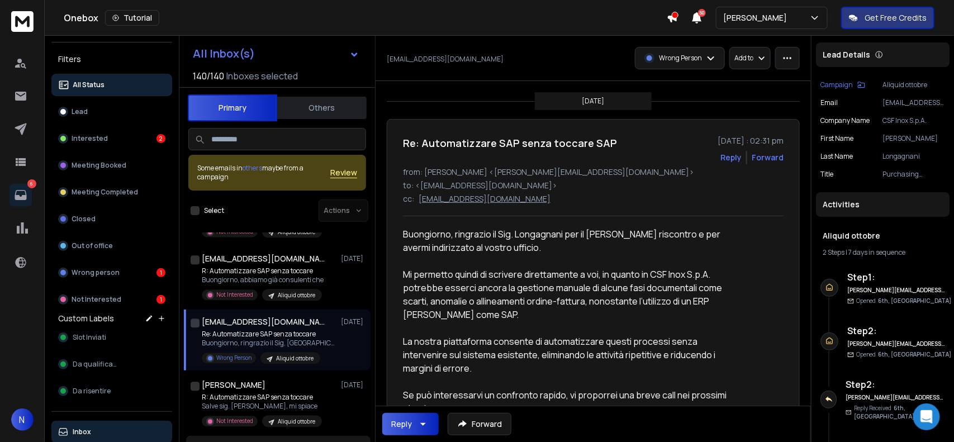
scroll to position [1259, 0]
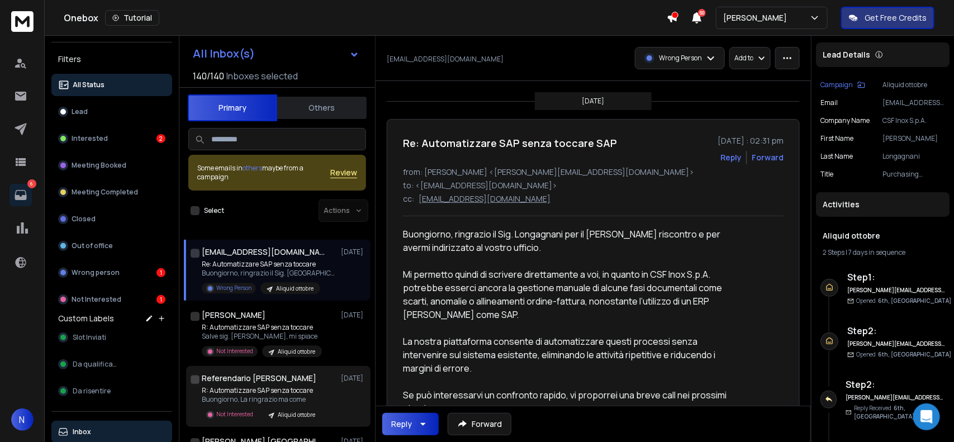
click at [302, 381] on div "Referendario Andrea 06 Oct" at bounding box center [284, 378] width 164 height 11
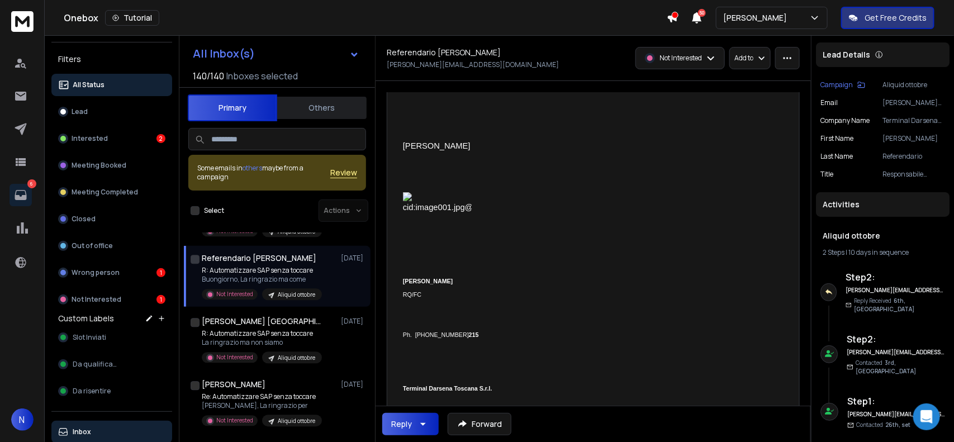
scroll to position [1399, 0]
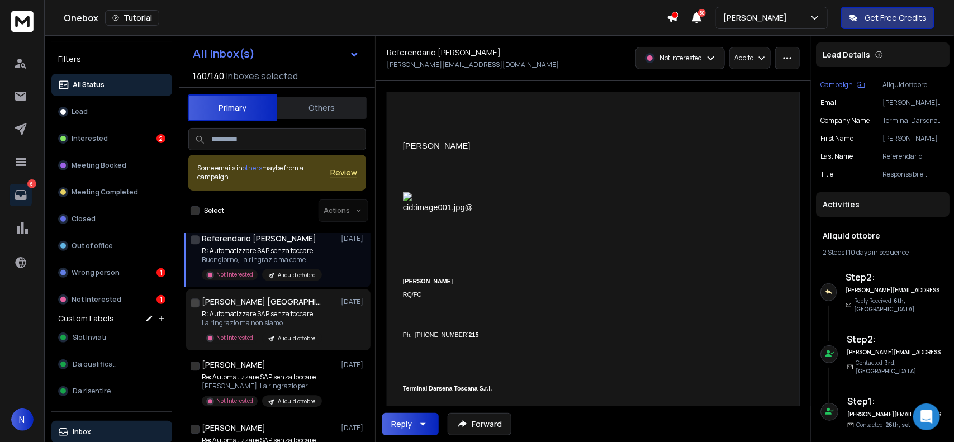
click at [278, 296] on h1 "Lucio Boniver - Cattelan Italia Spa" at bounding box center [263, 301] width 123 height 11
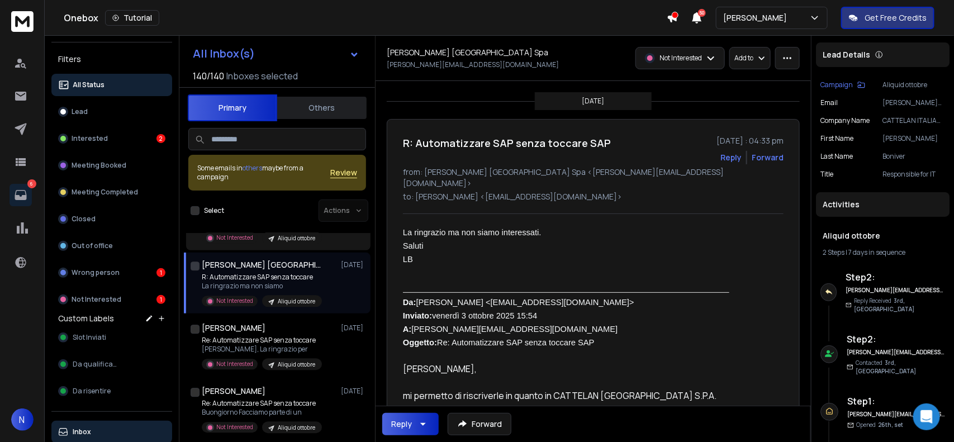
scroll to position [1468, 0]
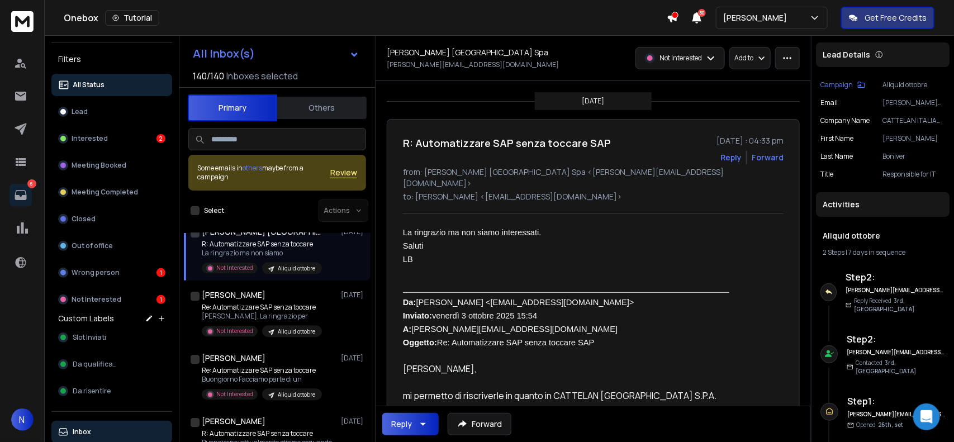
drag, startPoint x: 286, startPoint y: 300, endPoint x: 440, endPoint y: 245, distance: 163.2
click at [284, 300] on div "Federico Citarda 03 Oct Re: Automatizzare SAP senza toccare Buongiorno Matteo, …" at bounding box center [284, 314] width 164 height 48
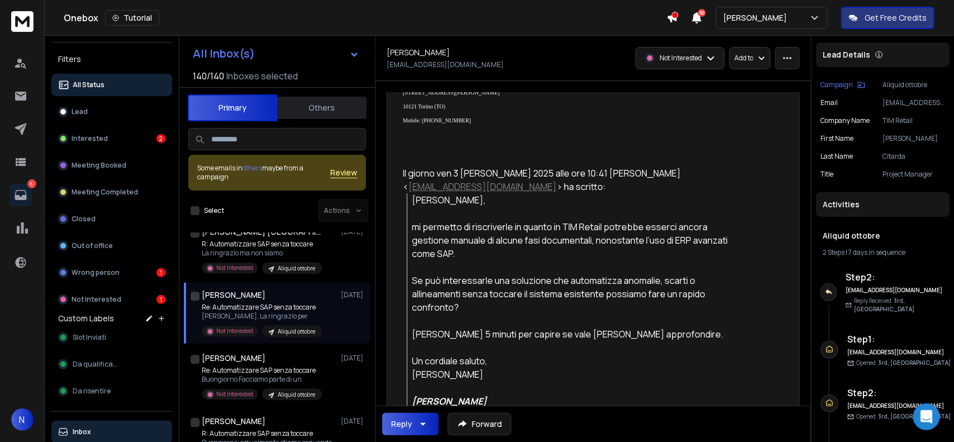
scroll to position [1538, 0]
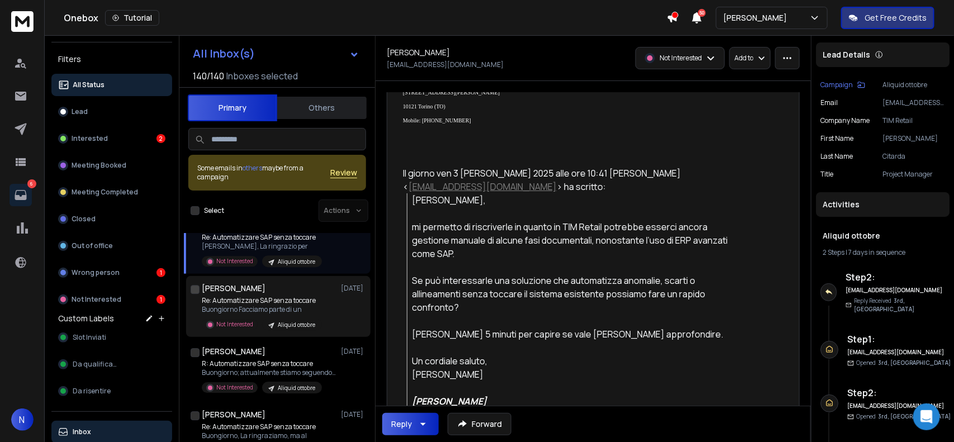
click at [339, 314] on div "Re: Automatizzare SAP senza toccare Buongiorno Facciamo parte di un Not Interes…" at bounding box center [284, 313] width 164 height 34
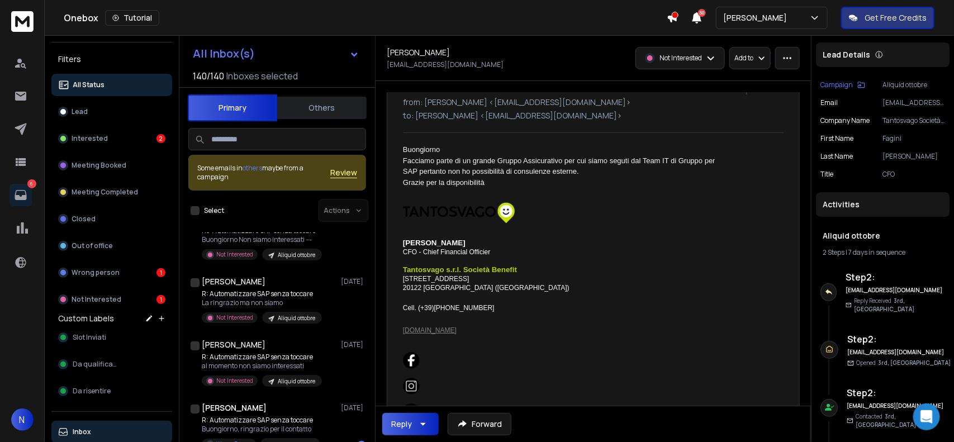
scroll to position [0, 0]
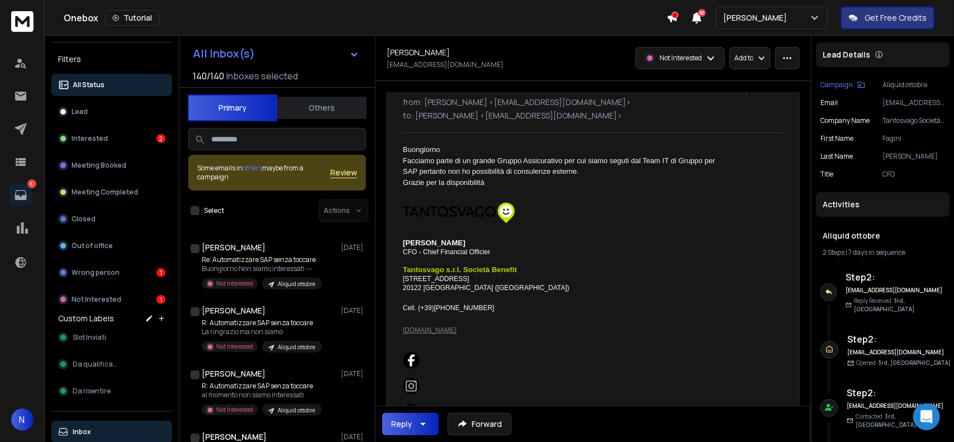
click at [102, 79] on div "All Status" at bounding box center [81, 84] width 46 height 11
click at [95, 84] on p "All Status" at bounding box center [89, 84] width 32 height 9
click at [100, 91] on button "All Status" at bounding box center [111, 85] width 121 height 22
click at [119, 81] on button "All Status" at bounding box center [111, 85] width 121 height 22
click at [272, 216] on div "Select Actions" at bounding box center [277, 208] width 196 height 27
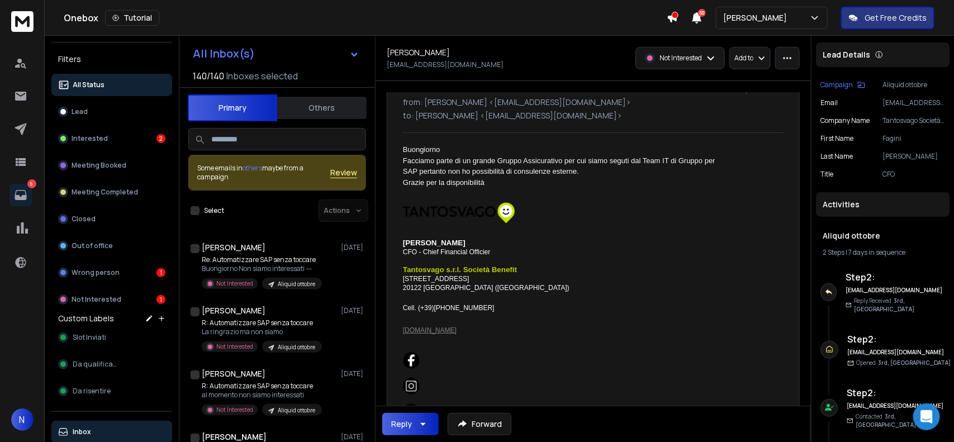
click at [123, 88] on button "All Status" at bounding box center [111, 85] width 121 height 22
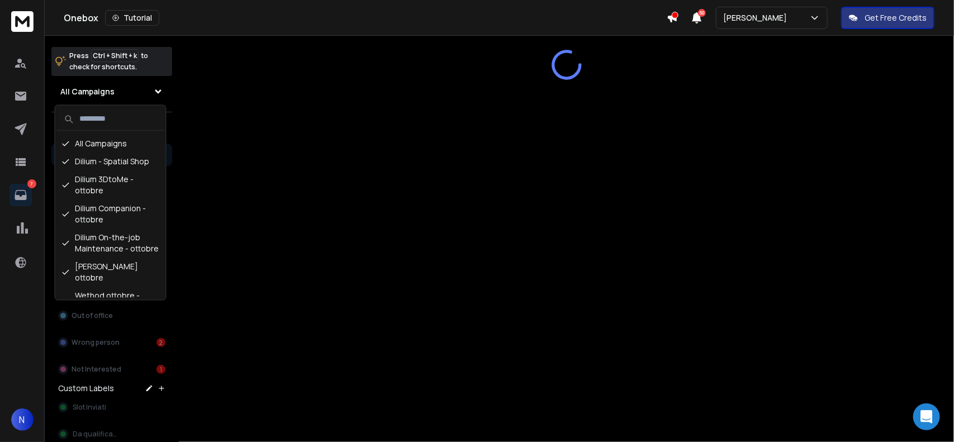
click at [126, 138] on div "All Campaigns" at bounding box center [111, 144] width 106 height 18
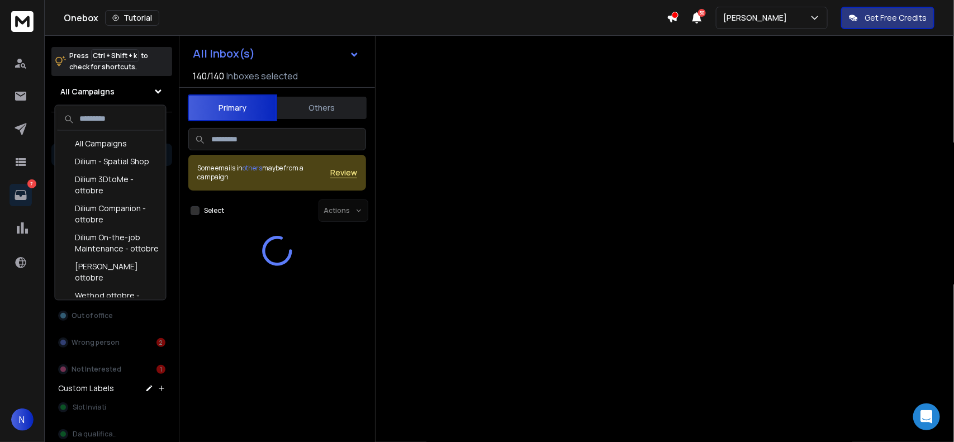
click at [126, 138] on div "All Campaigns" at bounding box center [111, 144] width 106 height 18
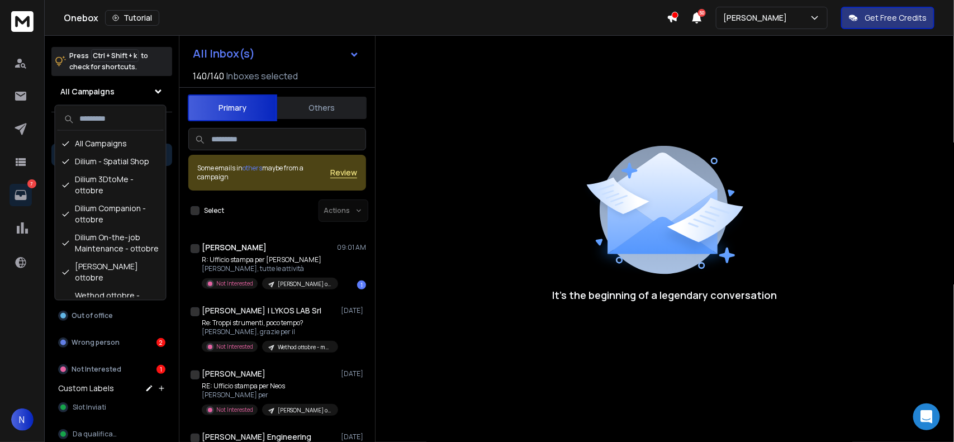
drag, startPoint x: 126, startPoint y: 138, endPoint x: 440, endPoint y: 230, distance: 327.4
click at [495, 211] on div "It’s the beginning of a legendary conversation" at bounding box center [665, 224] width 579 height 376
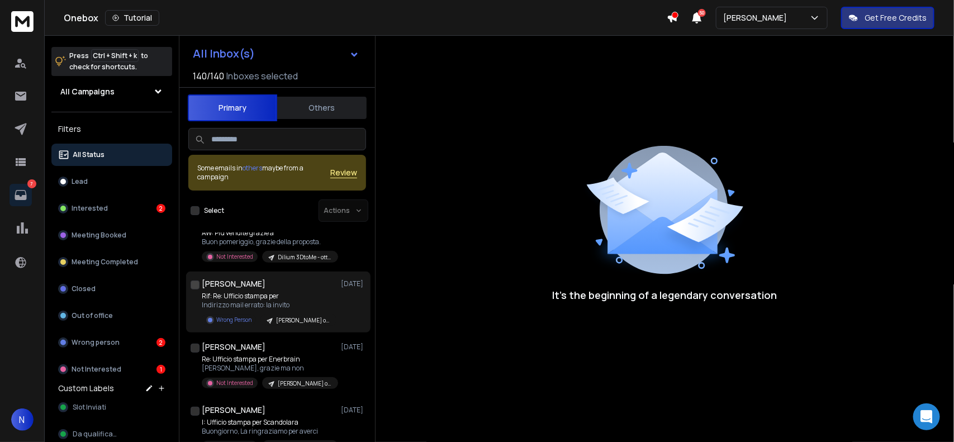
scroll to position [349, 0]
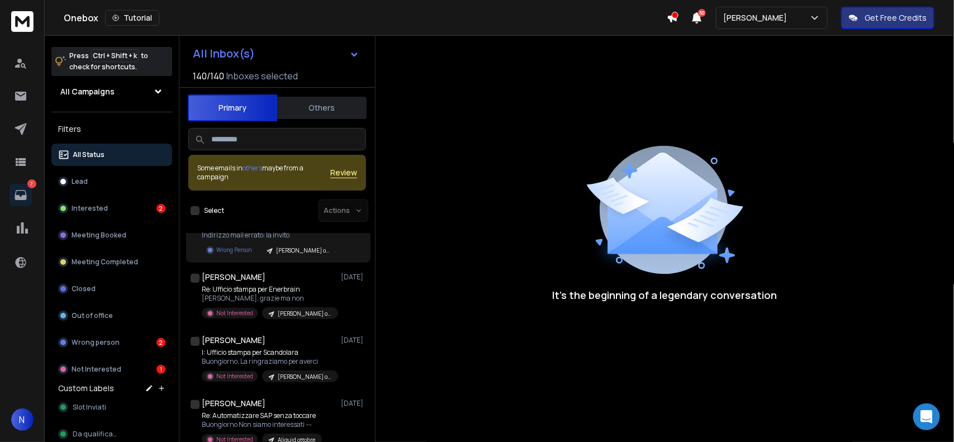
click at [306, 236] on p "Indirizzo mail errato: la invito" at bounding box center [269, 235] width 134 height 9
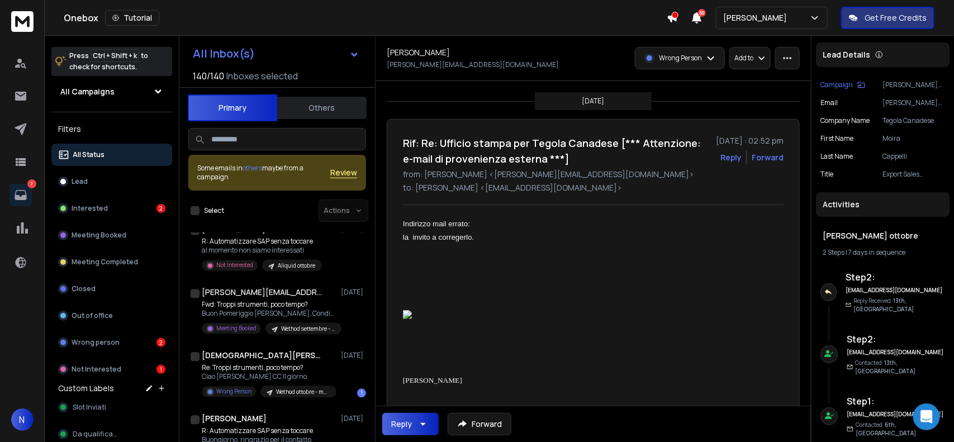
scroll to position [1188, 0]
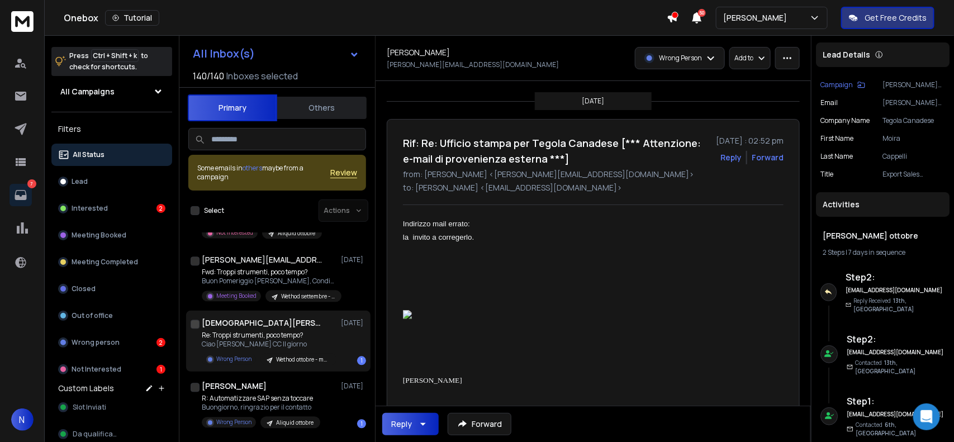
click at [311, 341] on p "Ciao [PERSON_NAME] CC Il giorno" at bounding box center [269, 344] width 134 height 9
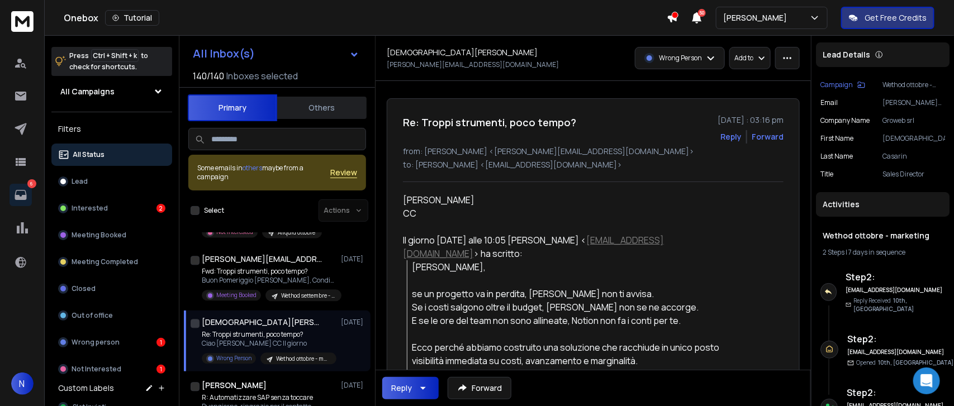
scroll to position [0, 0]
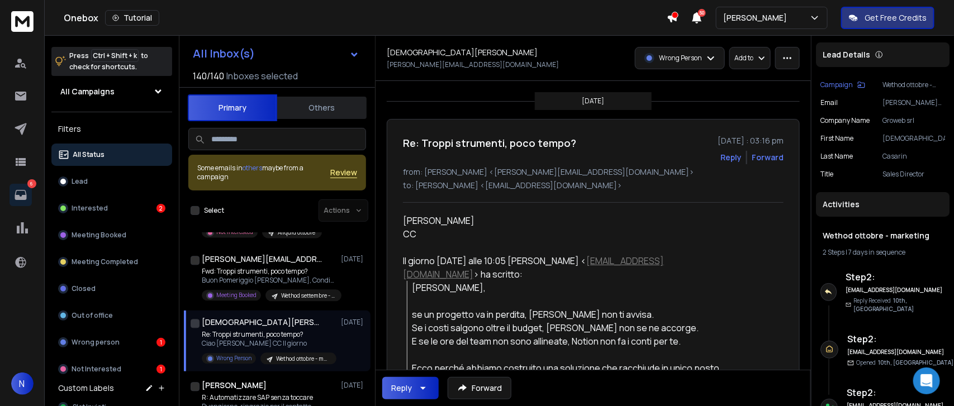
click at [783, 60] on icon "button" at bounding box center [788, 58] width 10 height 10
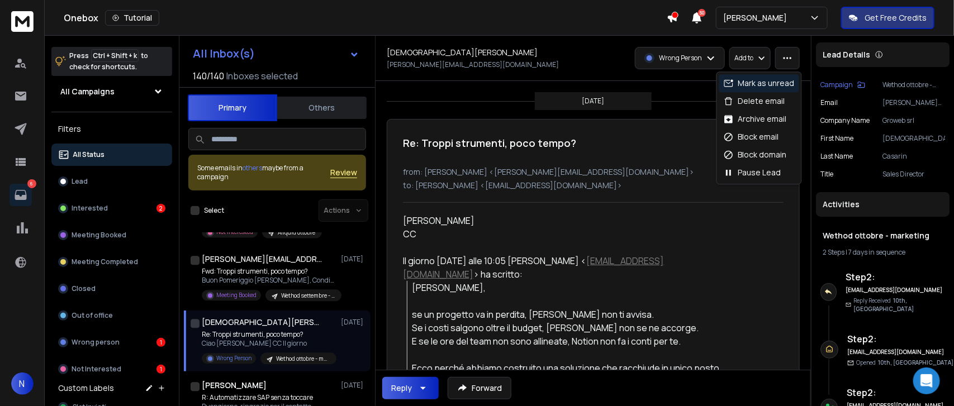
click at [773, 76] on div "Mark as unread" at bounding box center [759, 83] width 80 height 18
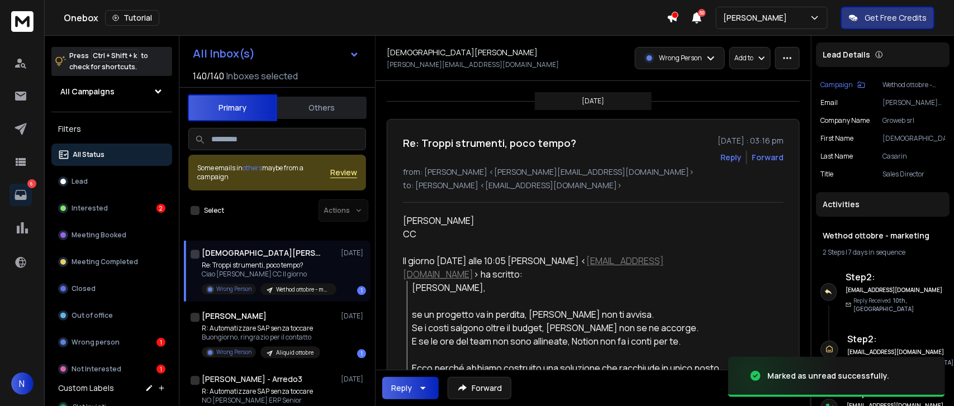
scroll to position [1328, 0]
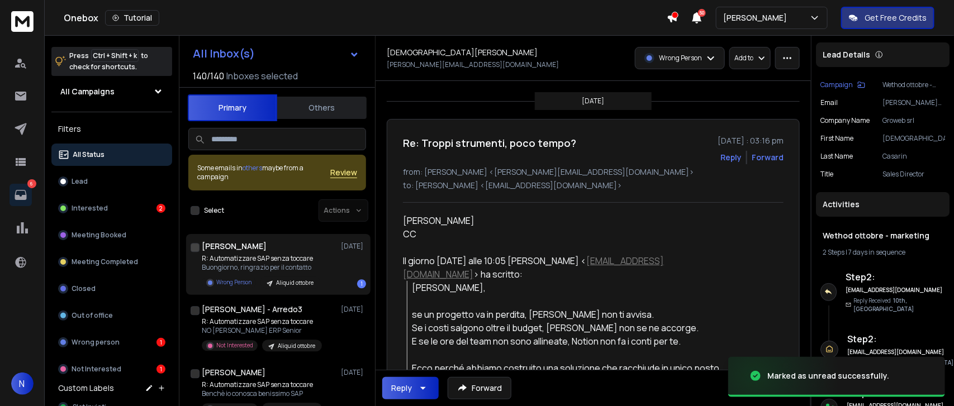
click at [280, 279] on p "Aliquid ottobre" at bounding box center [294, 283] width 37 height 8
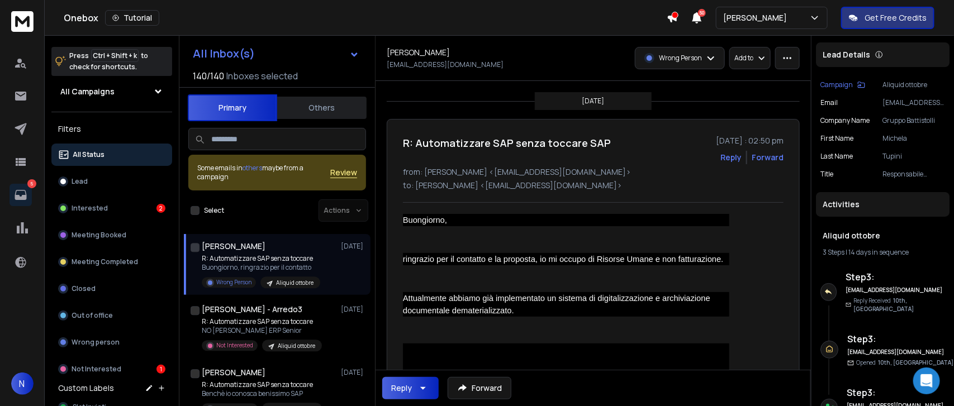
click at [793, 50] on button "button" at bounding box center [787, 58] width 25 height 22
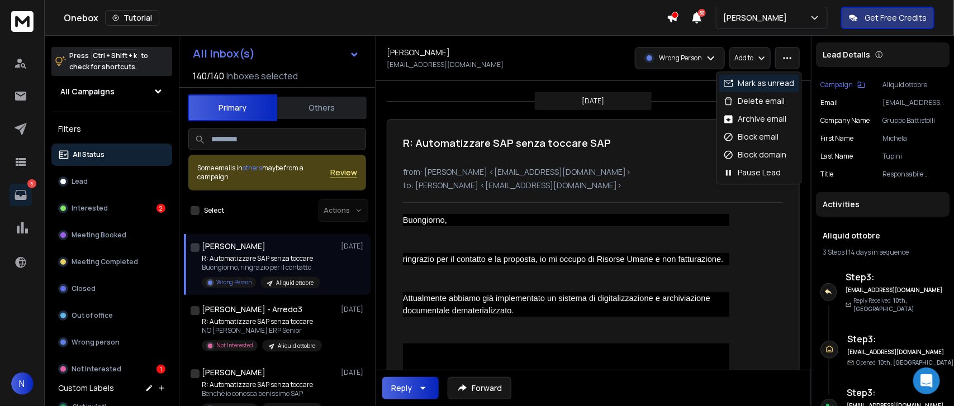
click at [783, 82] on div "Mark as unread" at bounding box center [759, 83] width 71 height 11
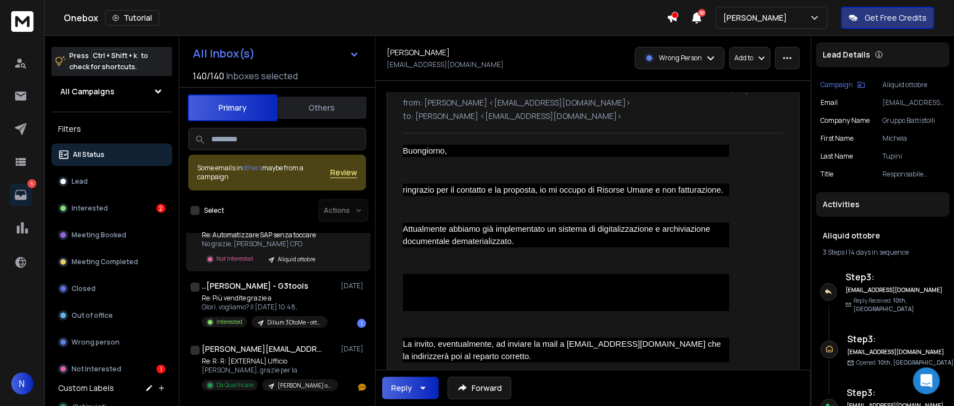
scroll to position [1612, 0]
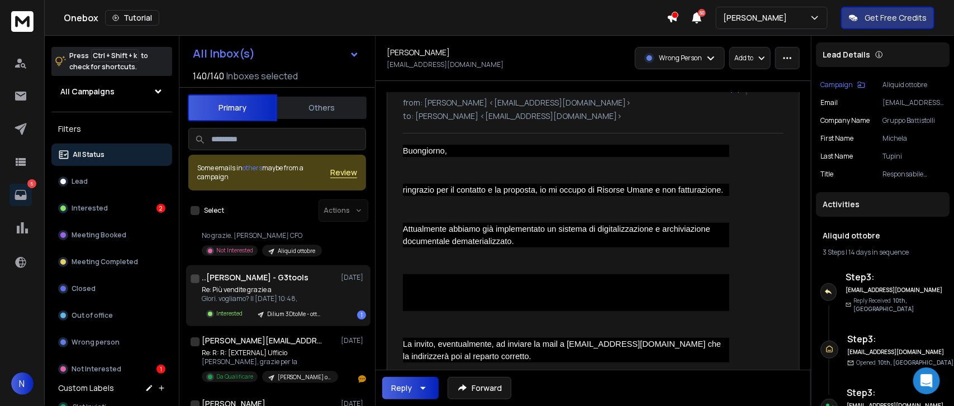
click at [329, 299] on div "Re: Più vendite grazie a Glori. vogliamo? Il [DATE] 10:48, Interested Dilium 3D…" at bounding box center [284, 303] width 164 height 34
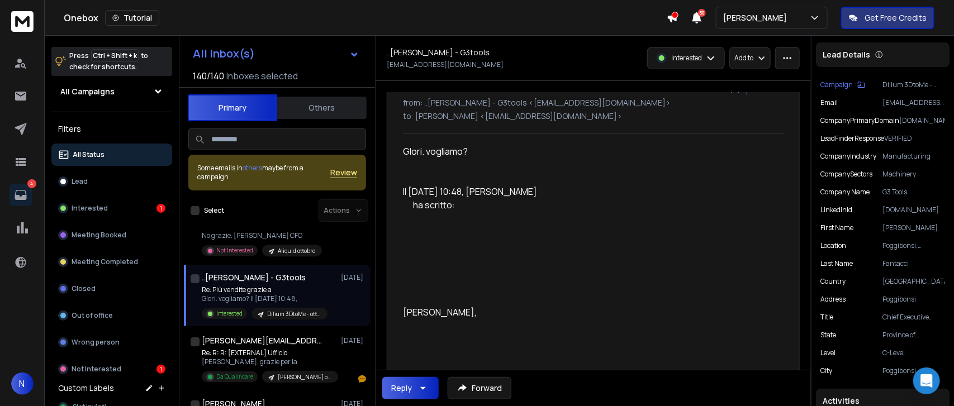
scroll to position [0, 0]
